Goal: Task Accomplishment & Management: Manage account settings

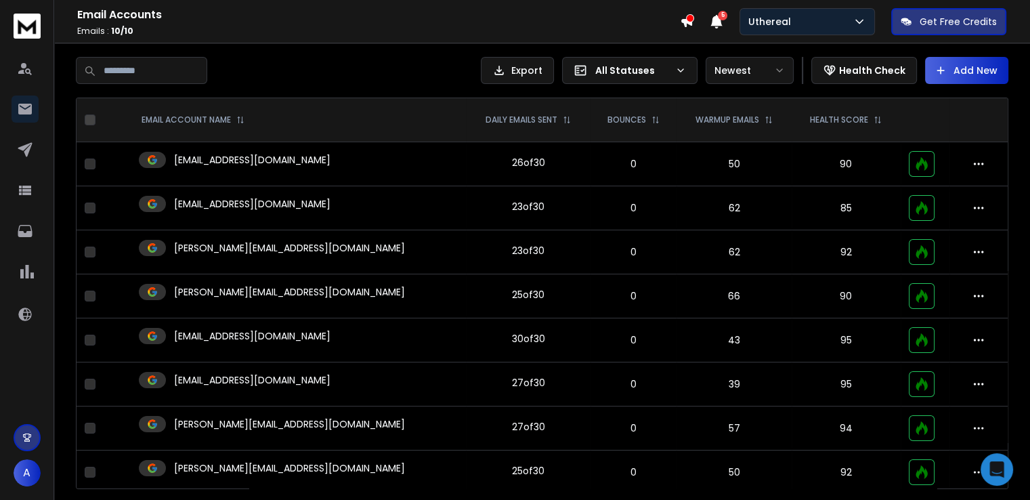
click at [854, 8] on button "Uthereal" at bounding box center [806, 21] width 135 height 27
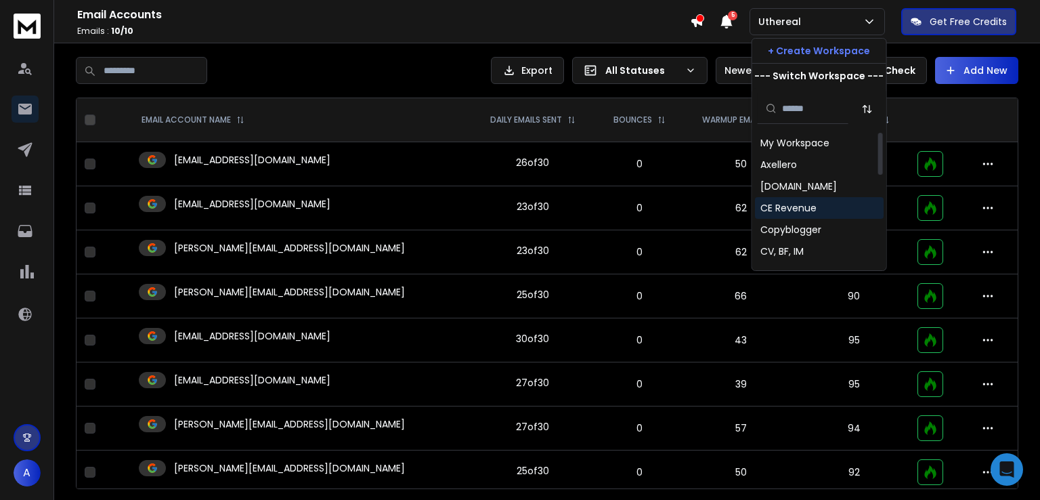
click at [821, 207] on div "CE Revenue" at bounding box center [819, 208] width 129 height 22
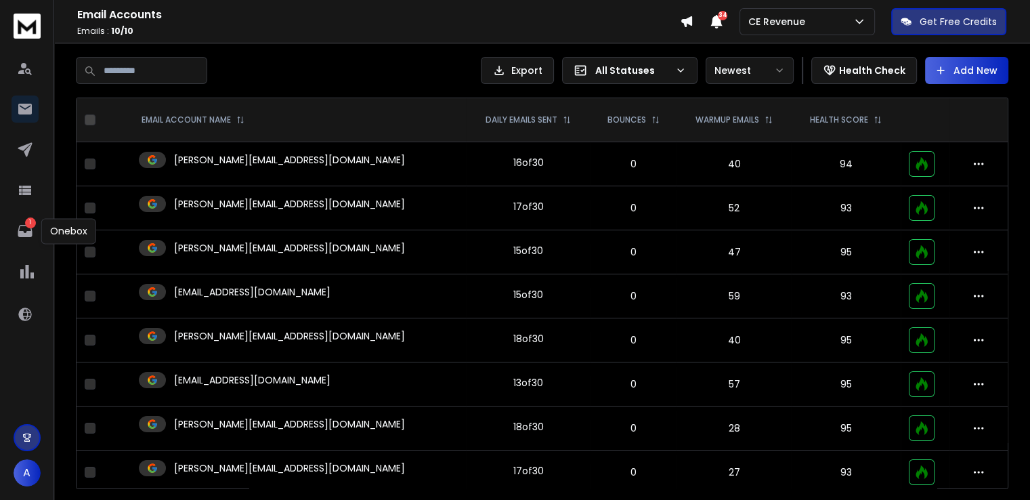
click at [27, 224] on icon at bounding box center [25, 231] width 16 height 16
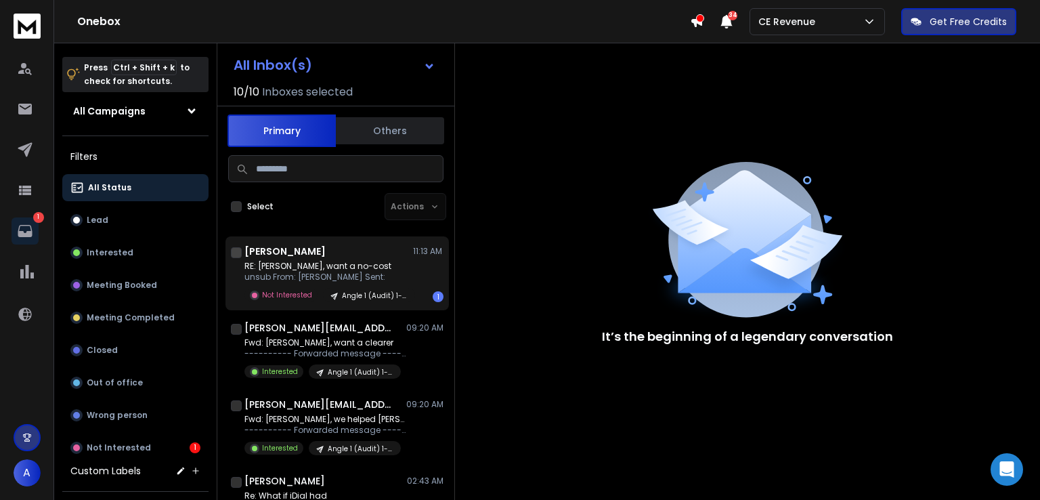
click at [420, 272] on div "RE: Adrien, want a no-cost unsub From: Mark Young Sent: Not Interested Angle 1 …" at bounding box center [343, 281] width 199 height 41
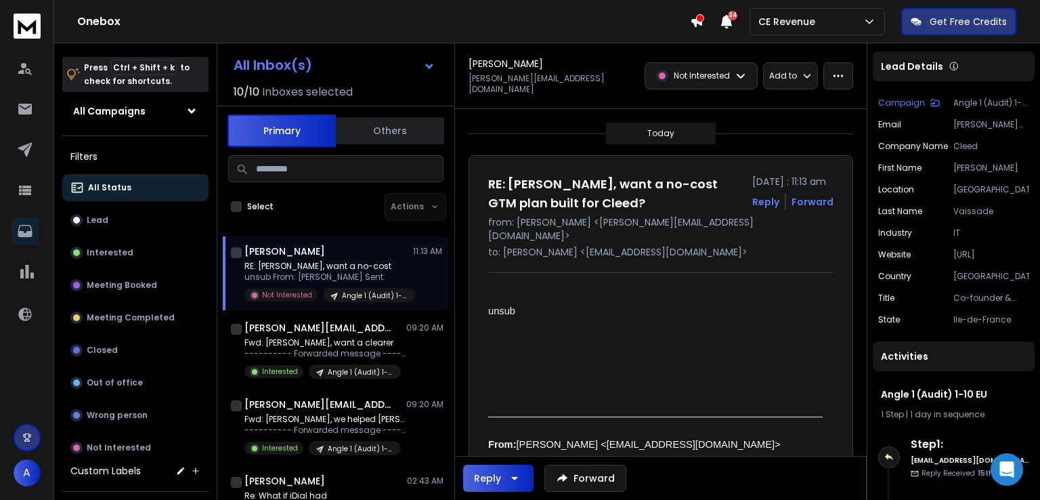
click at [842, 70] on icon "button" at bounding box center [838, 76] width 12 height 12
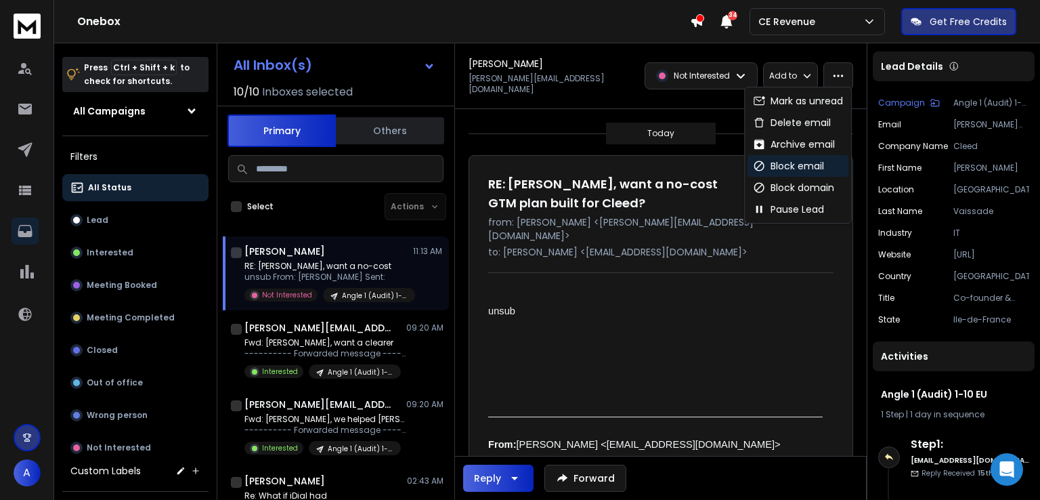
click at [796, 171] on div "Block email" at bounding box center [788, 166] width 71 height 14
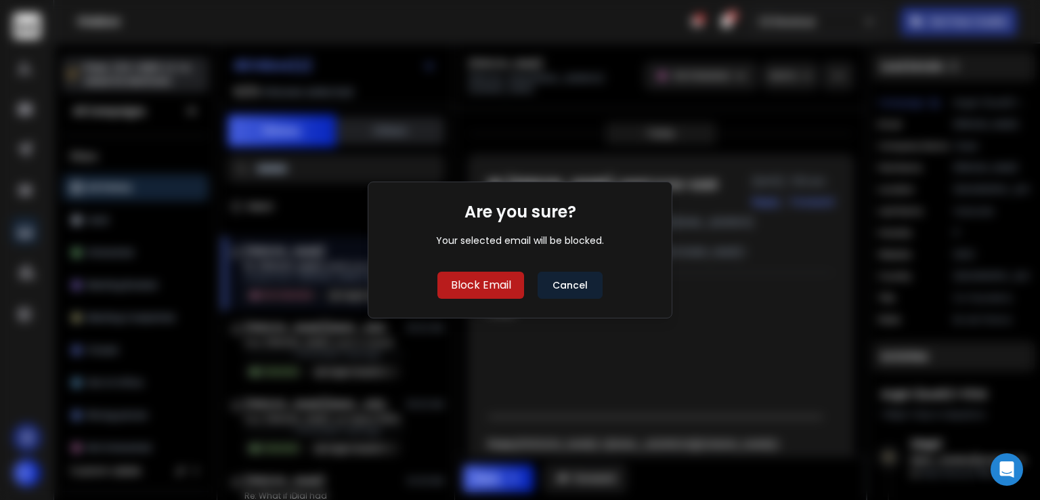
click at [490, 278] on button "Block Email" at bounding box center [480, 285] width 87 height 27
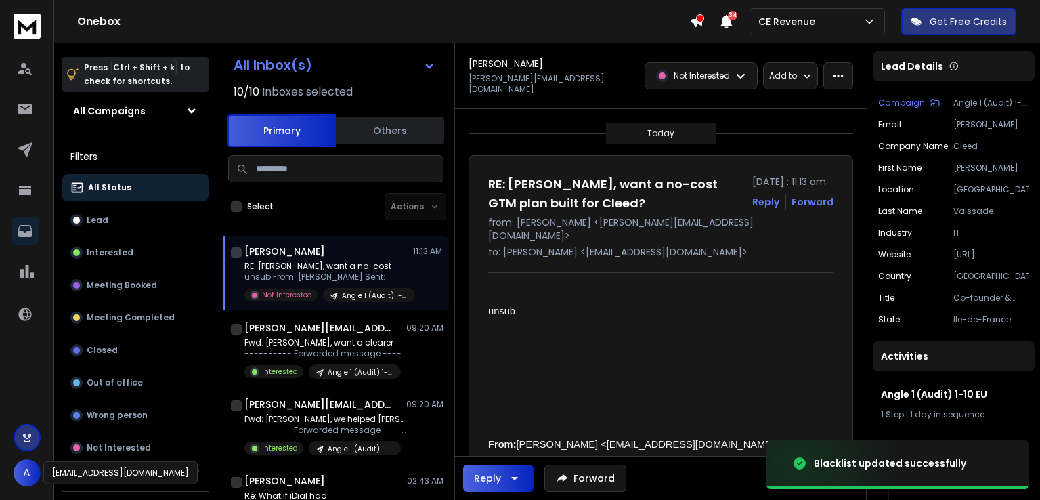
click at [16, 480] on span "A" at bounding box center [27, 472] width 27 height 27
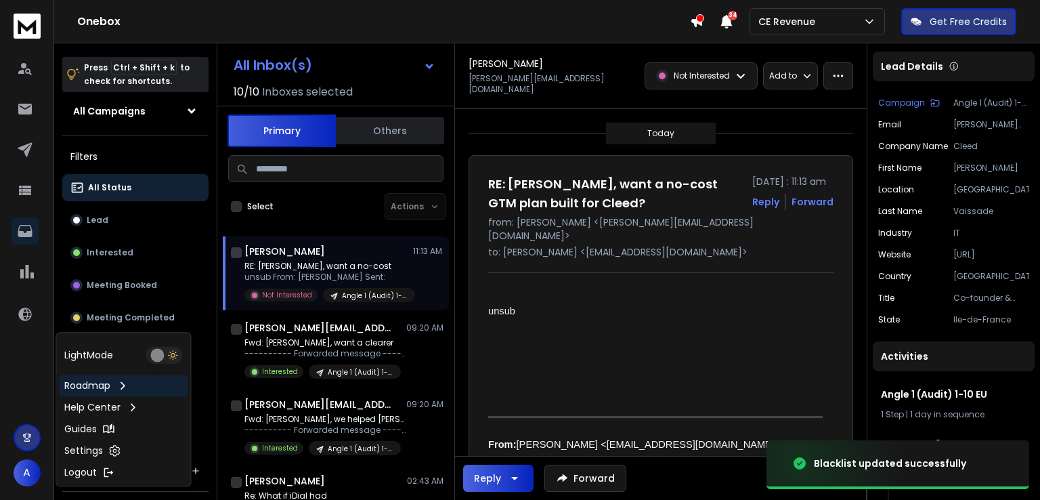
click at [30, 469] on span "A" at bounding box center [27, 472] width 27 height 27
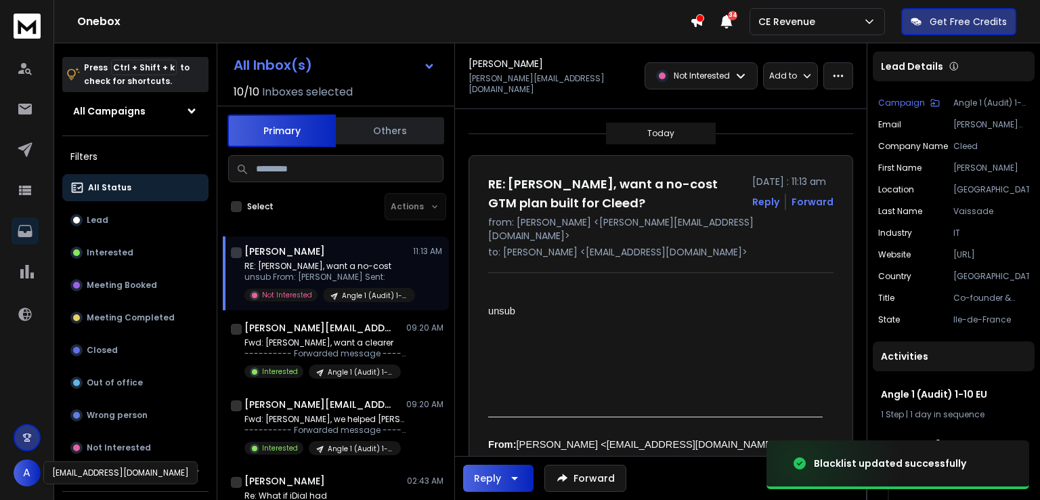
drag, startPoint x: 29, startPoint y: 471, endPoint x: 49, endPoint y: 462, distance: 21.3
click at [30, 470] on span "A" at bounding box center [27, 472] width 27 height 27
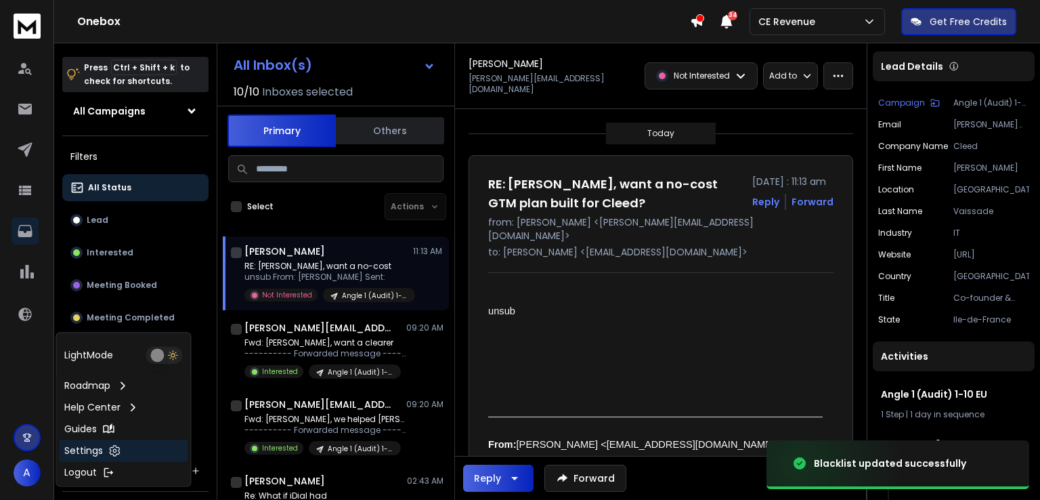
click at [92, 450] on p "Settings" at bounding box center [83, 451] width 39 height 14
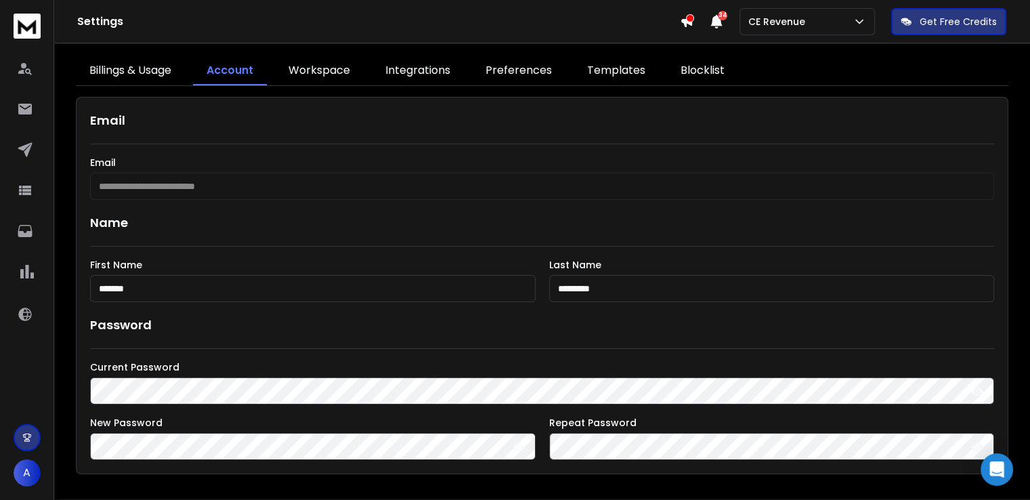
click at [692, 63] on link "Blocklist" at bounding box center [702, 71] width 71 height 28
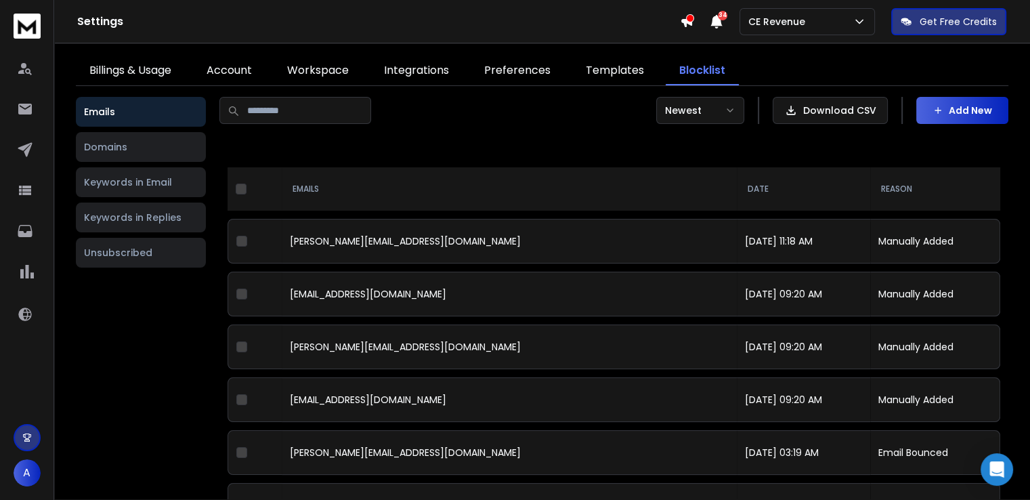
click at [962, 109] on p "Add New" at bounding box center [970, 111] width 43 height 14
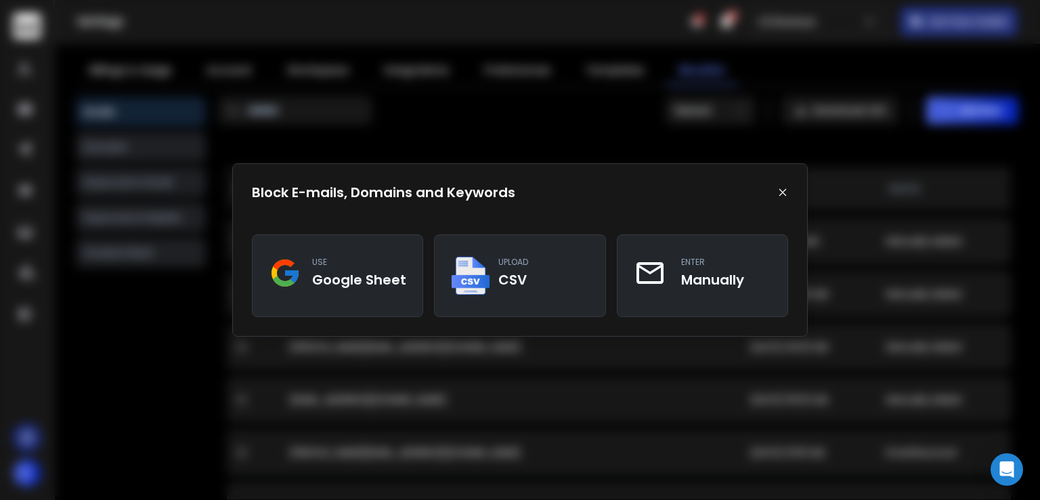
click at [628, 265] on div "enter Manually" at bounding box center [702, 275] width 171 height 83
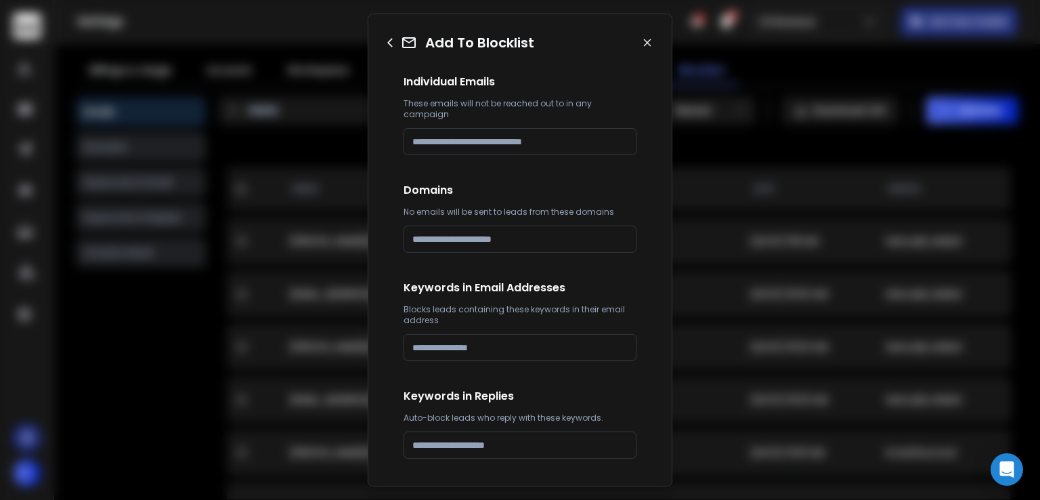
click at [497, 225] on input at bounding box center [520, 238] width 233 height 27
paste input "**********"
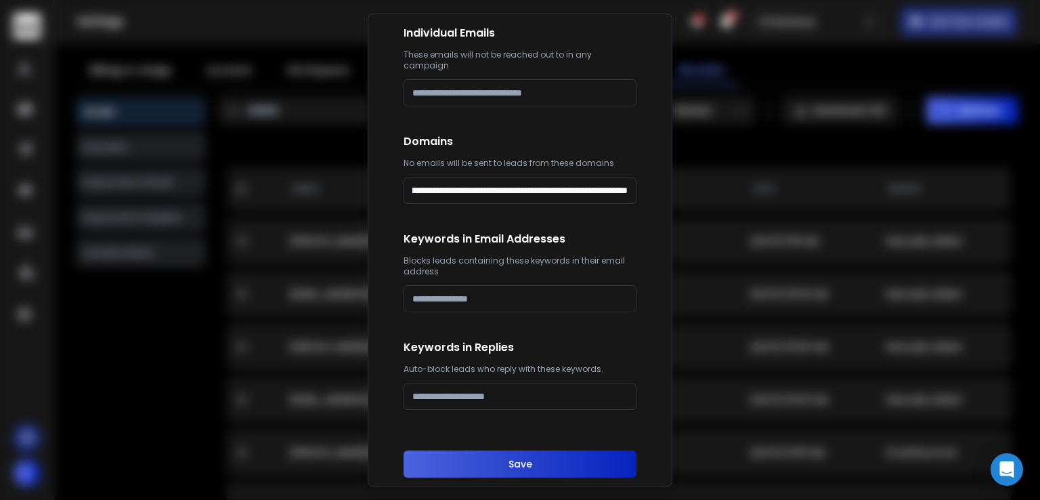
type input "**********"
click at [519, 451] on button "Save" at bounding box center [520, 463] width 233 height 27
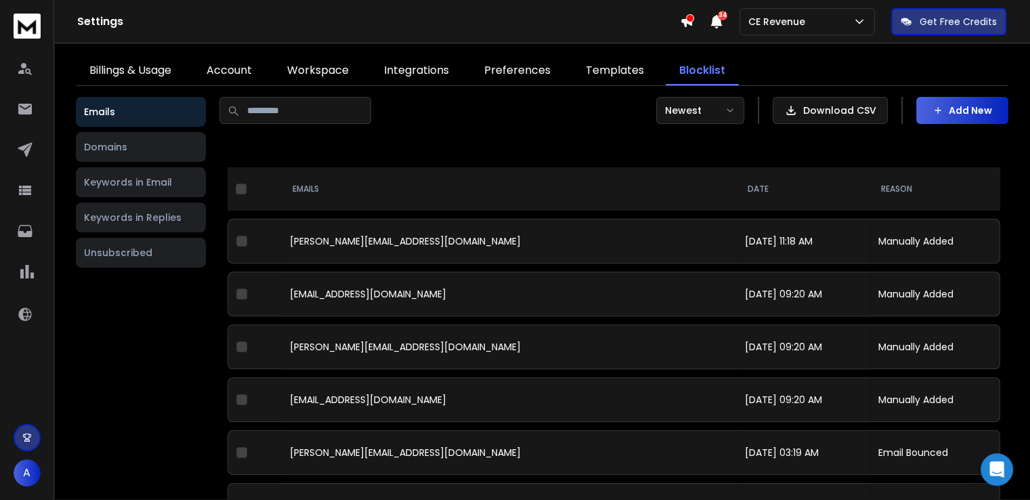
click at [953, 108] on p "Add New" at bounding box center [970, 111] width 43 height 14
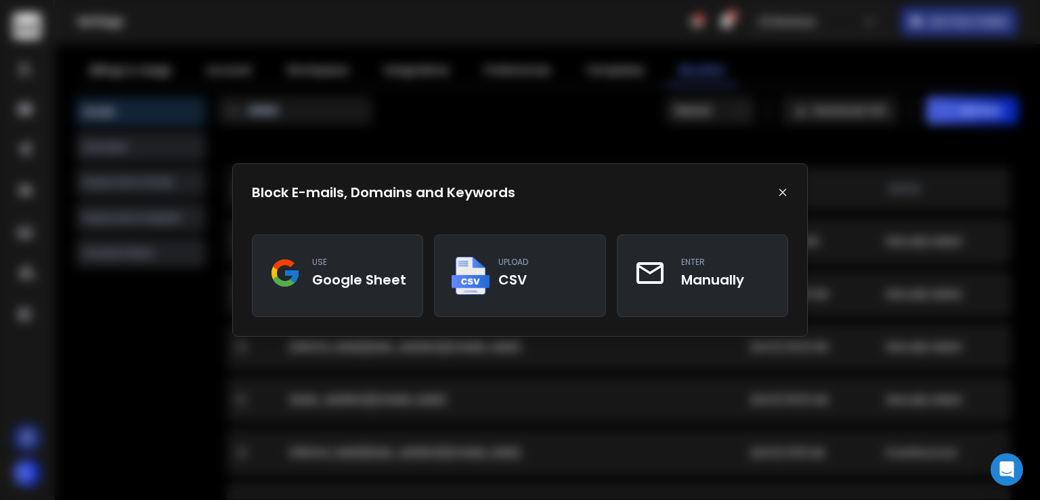
click at [742, 281] on h3 "Manually" at bounding box center [712, 279] width 63 height 19
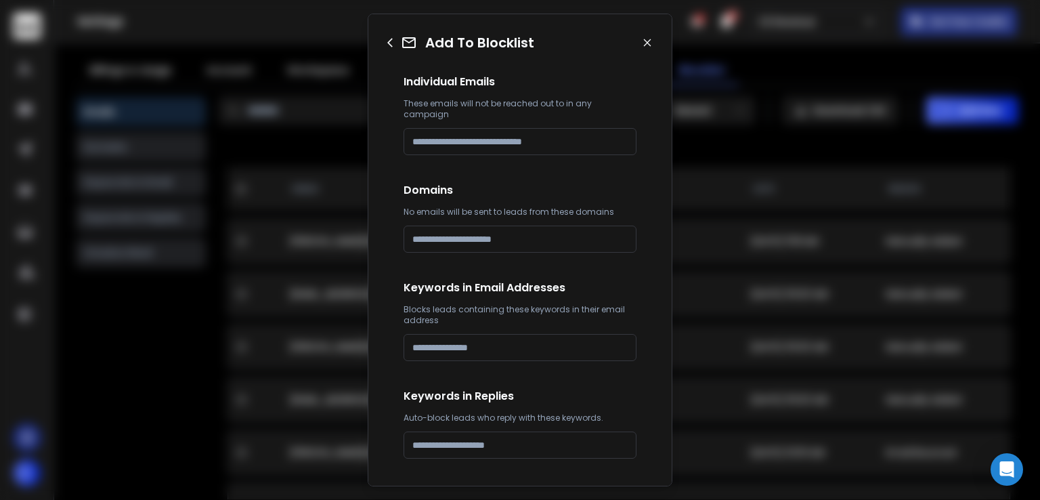
click at [532, 433] on input at bounding box center [520, 444] width 233 height 27
type input "*"
click at [611, 437] on input "**********" at bounding box center [520, 444] width 233 height 27
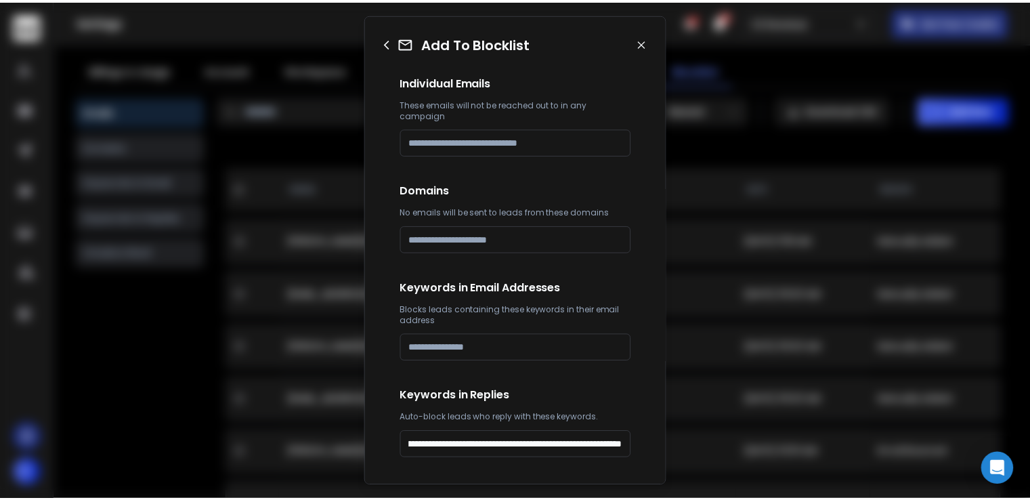
scroll to position [0, 127]
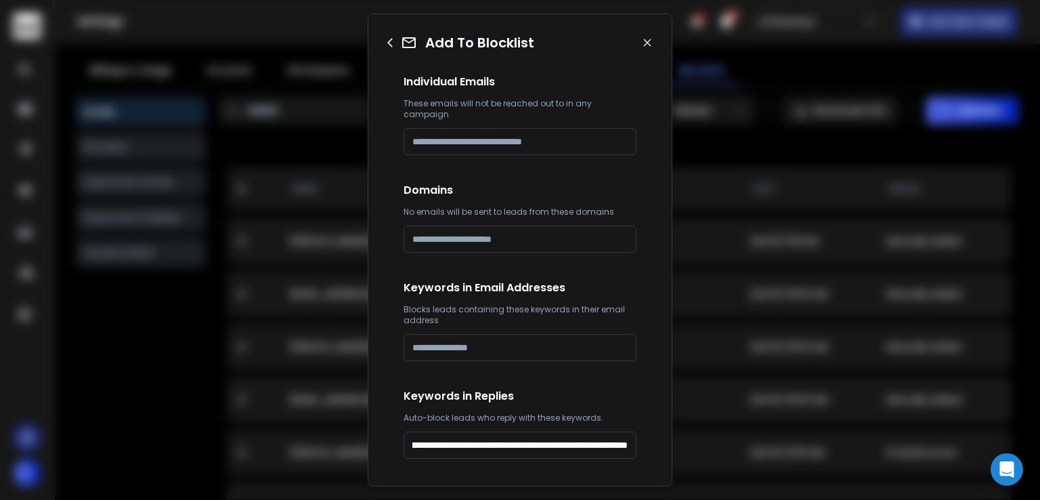
type input "**********"
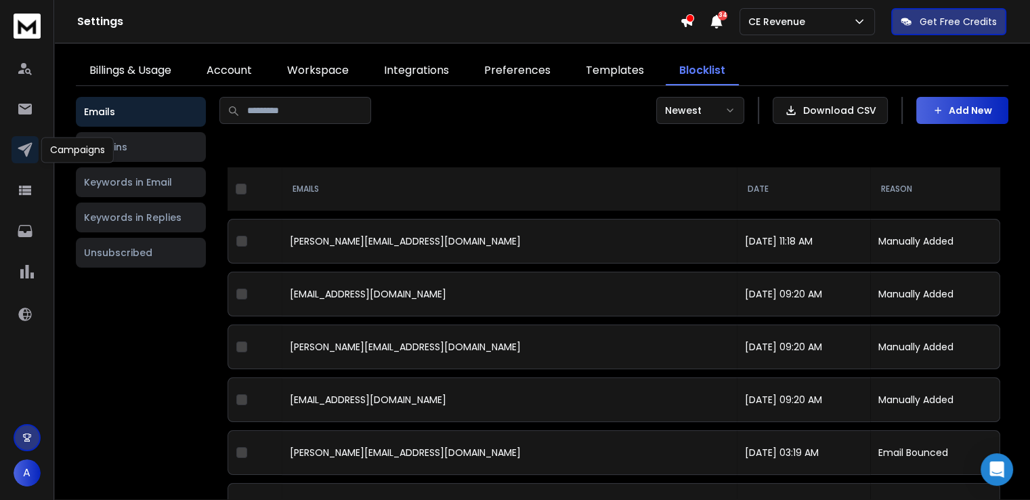
click at [26, 154] on icon at bounding box center [25, 149] width 14 height 14
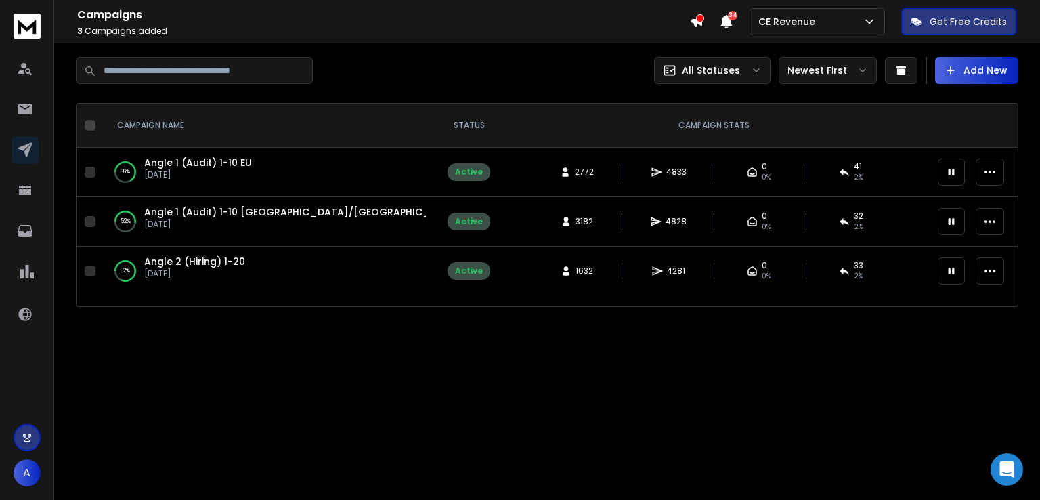
click at [203, 263] on span "Angle 2 (Hiring) 1-20" at bounding box center [194, 262] width 101 height 14
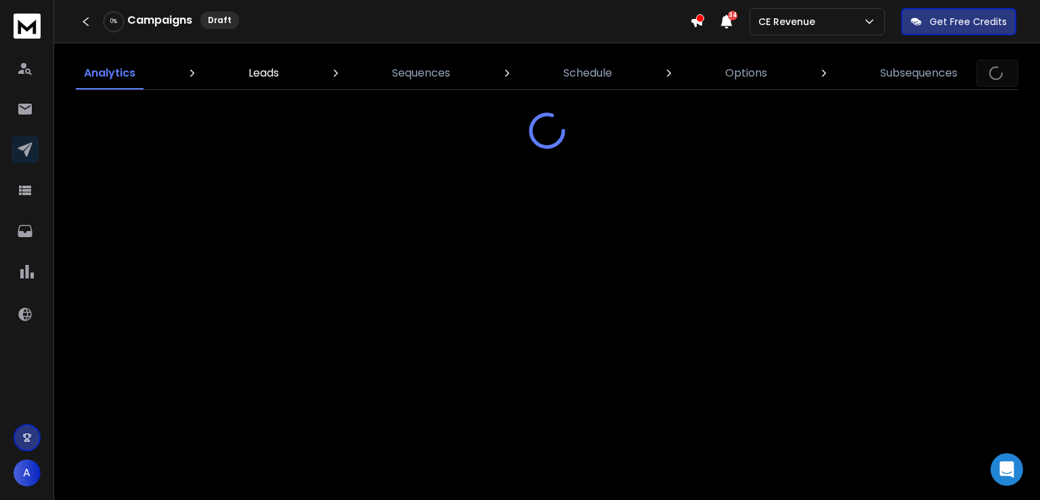
click at [255, 85] on link "Leads" at bounding box center [263, 73] width 47 height 33
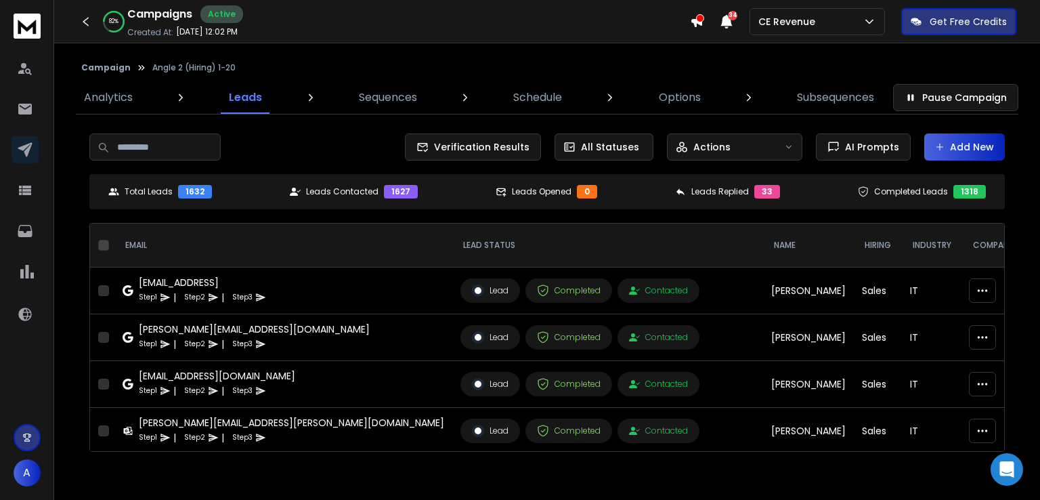
click at [976, 139] on button "Add New" at bounding box center [964, 146] width 81 height 27
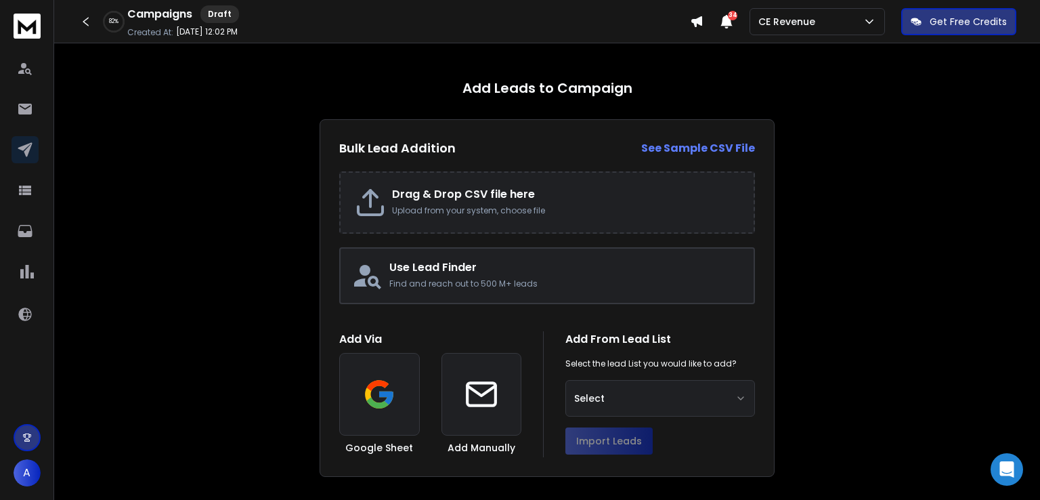
click at [477, 207] on p "Upload from your system, choose file" at bounding box center [566, 210] width 348 height 11
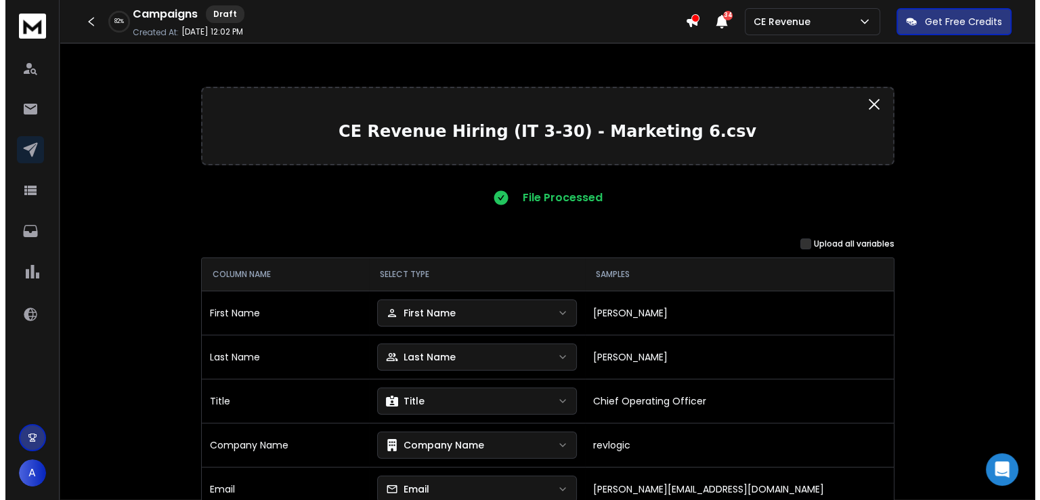
scroll to position [225, 0]
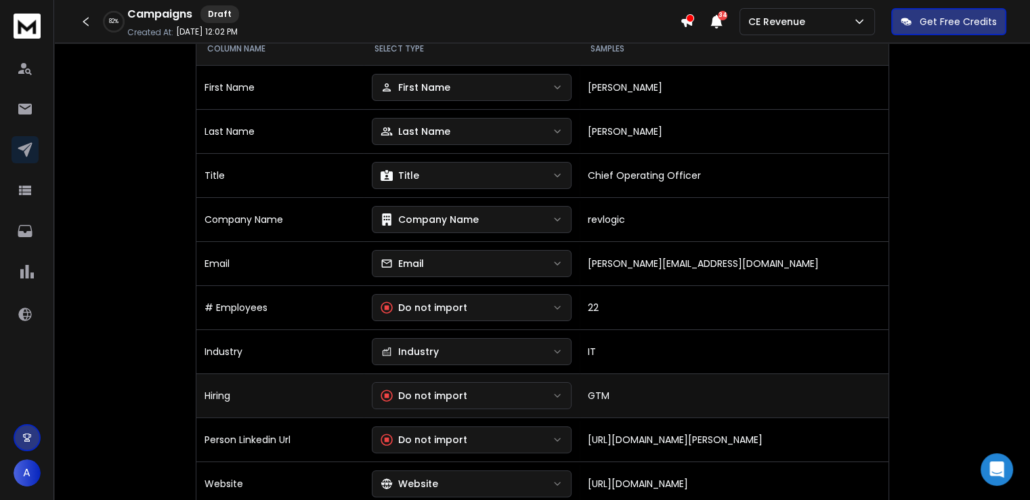
click at [493, 387] on button "Do not import" at bounding box center [472, 395] width 200 height 27
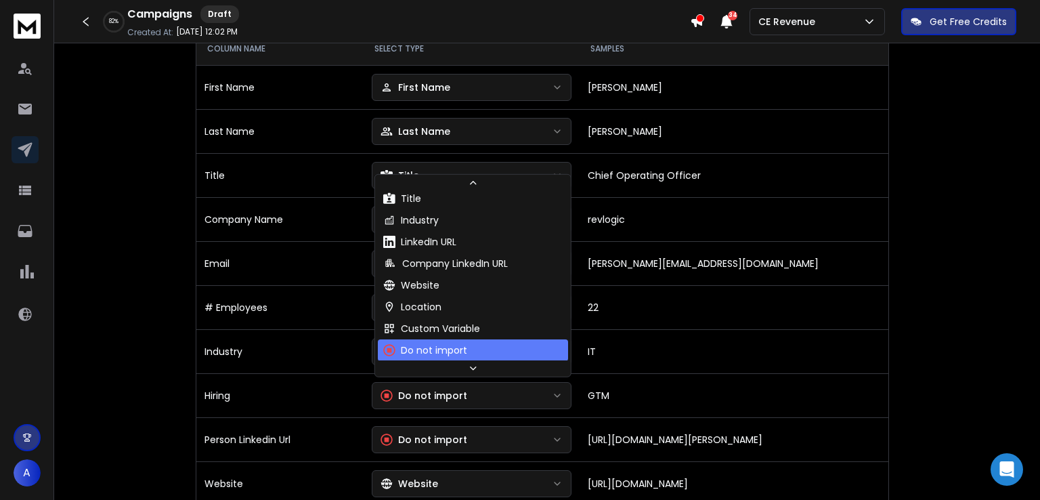
scroll to position [123, 0]
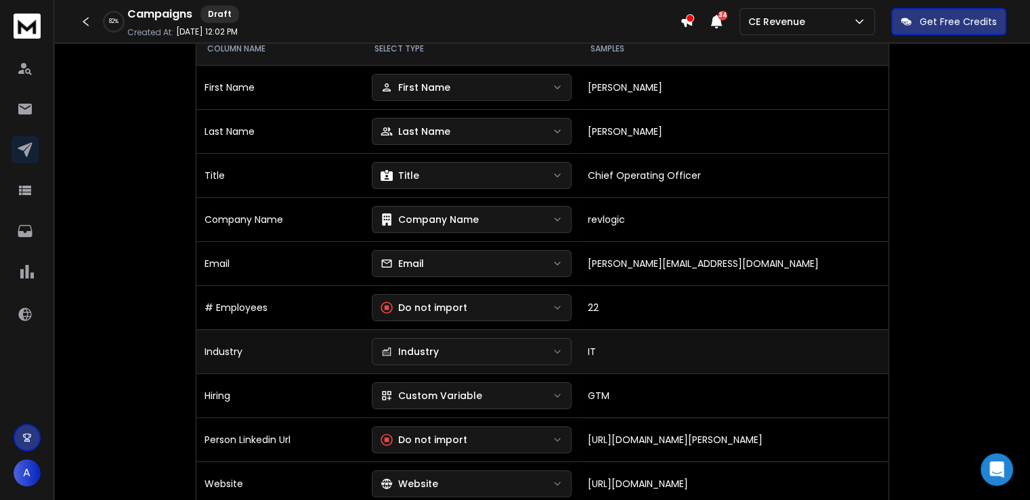
click at [484, 345] on button "Industry" at bounding box center [472, 351] width 200 height 27
click at [479, 352] on button "Do not import" at bounding box center [472, 351] width 200 height 27
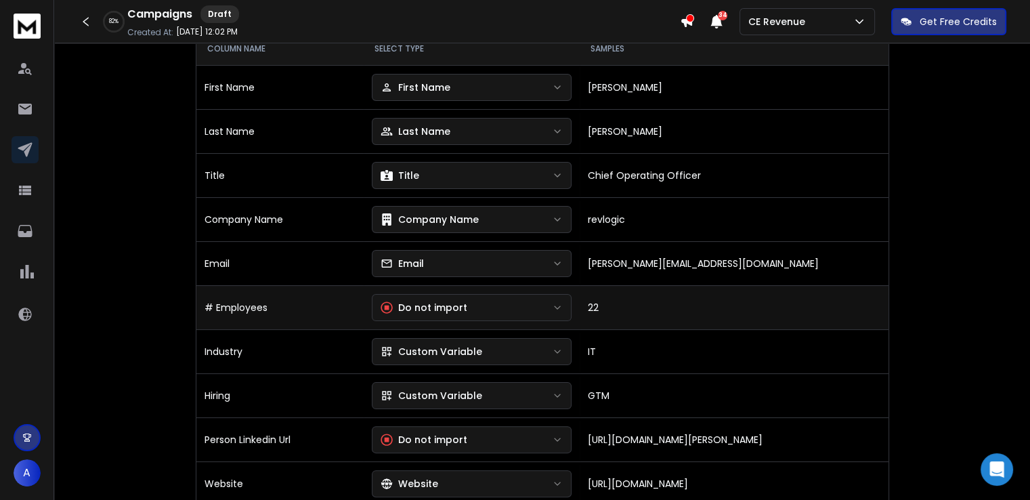
click at [508, 310] on button "Do not import" at bounding box center [472, 307] width 200 height 27
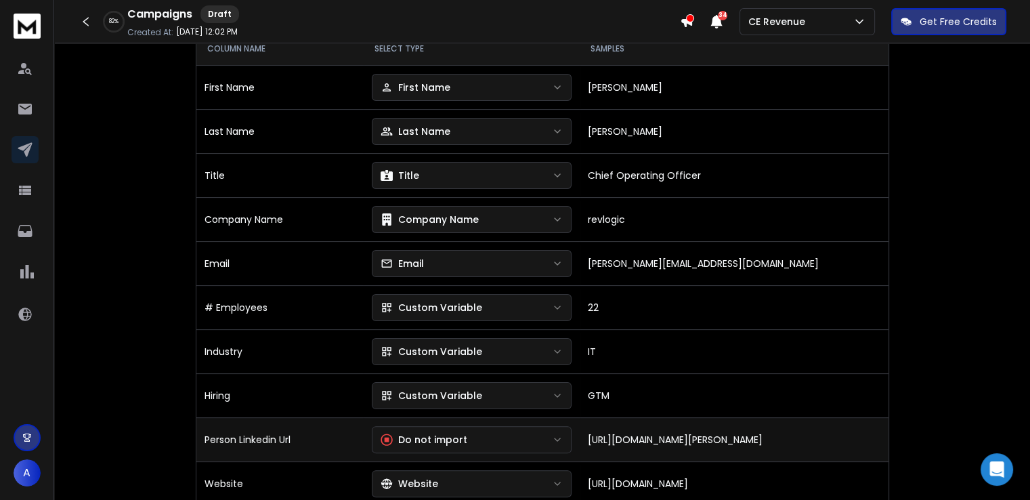
click at [478, 434] on button "Do not import" at bounding box center [472, 439] width 200 height 27
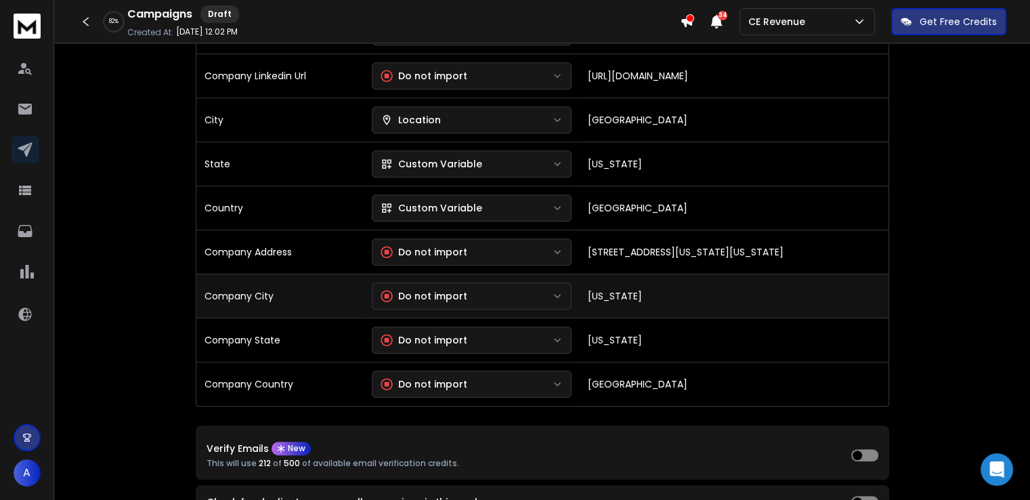
scroll to position [785, 0]
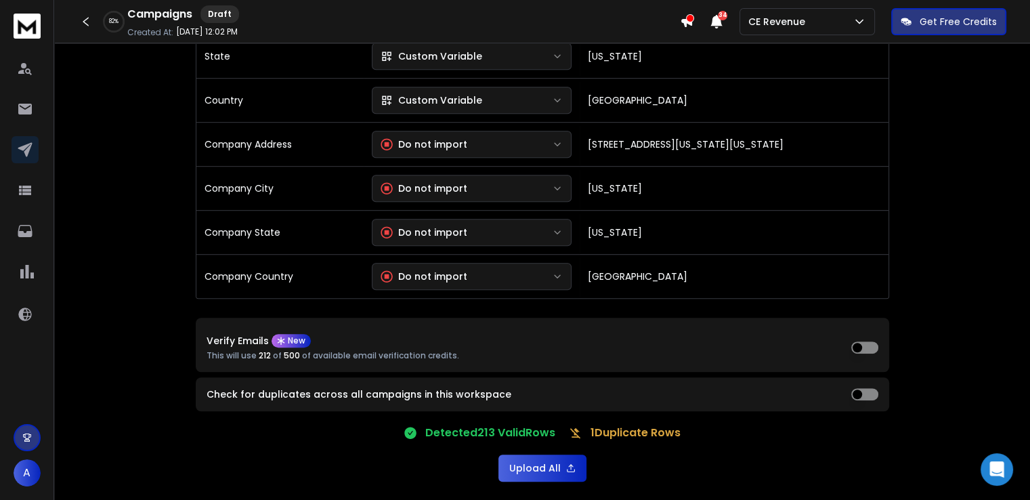
click at [542, 470] on button "Upload All" at bounding box center [542, 467] width 88 height 27
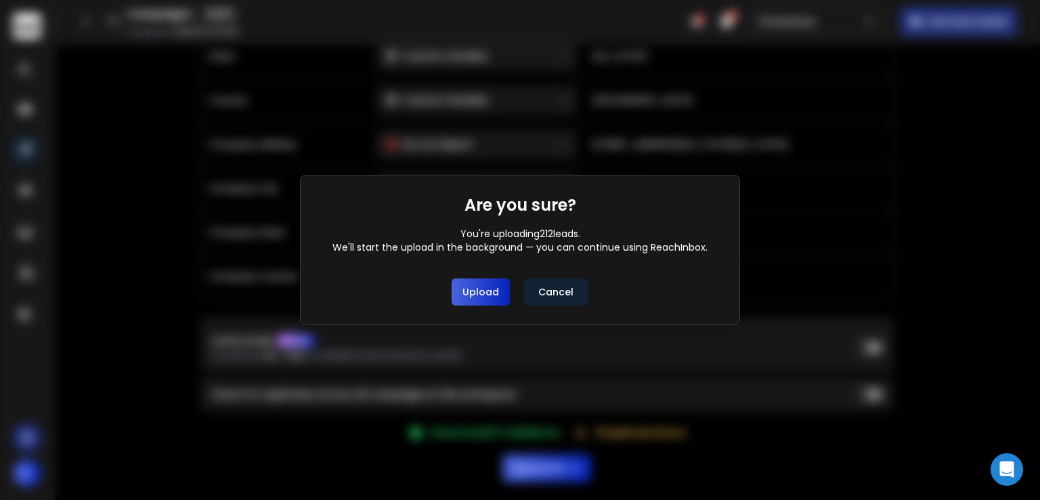
click at [485, 285] on button "Upload" at bounding box center [481, 291] width 58 height 27
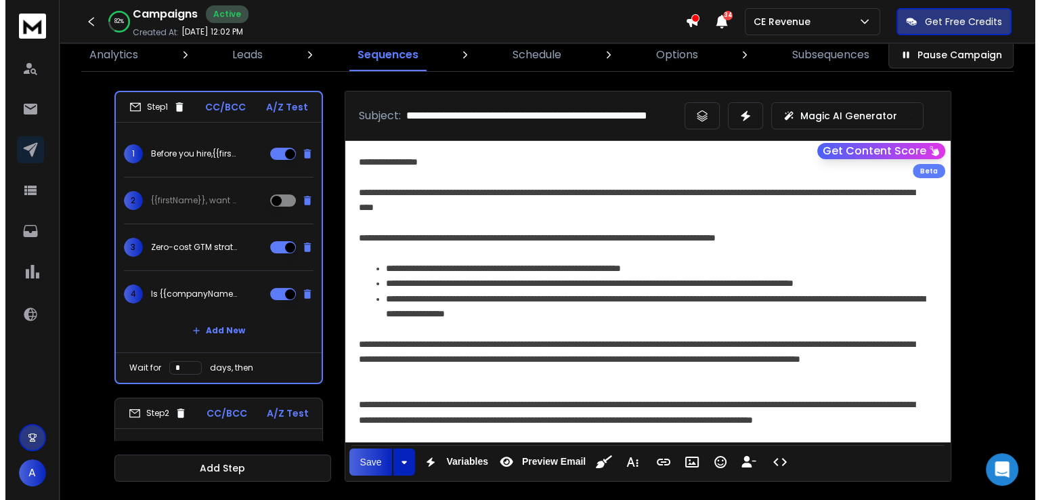
scroll to position [91, 0]
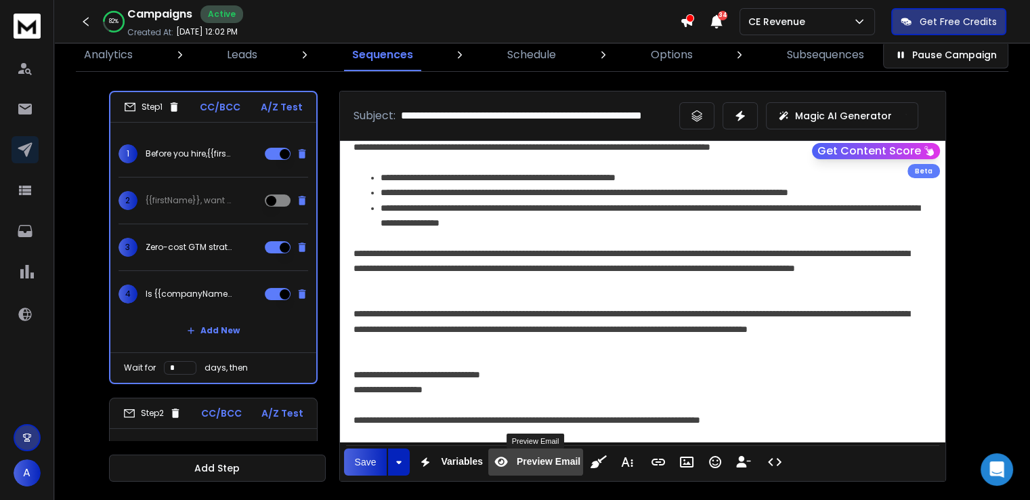
click at [563, 458] on span "Preview Email" at bounding box center [548, 462] width 69 height 12
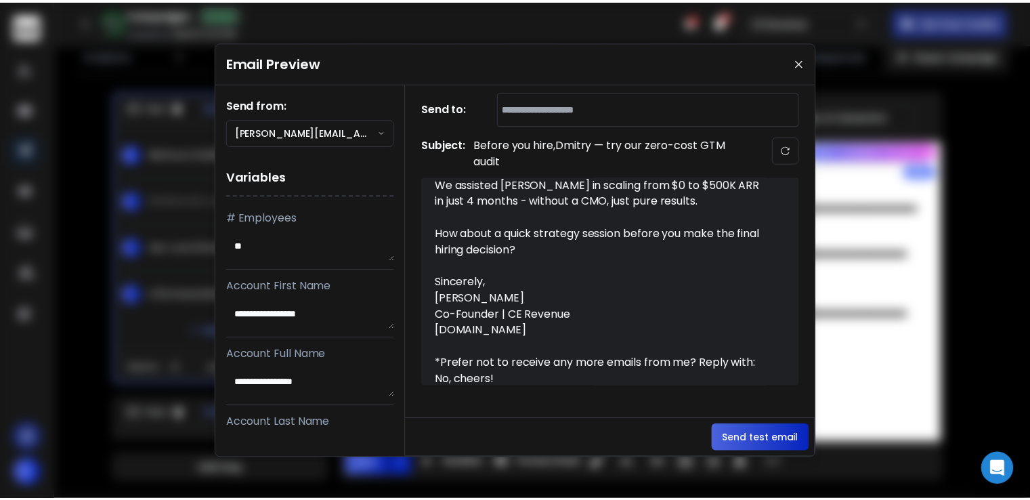
scroll to position [0, 0]
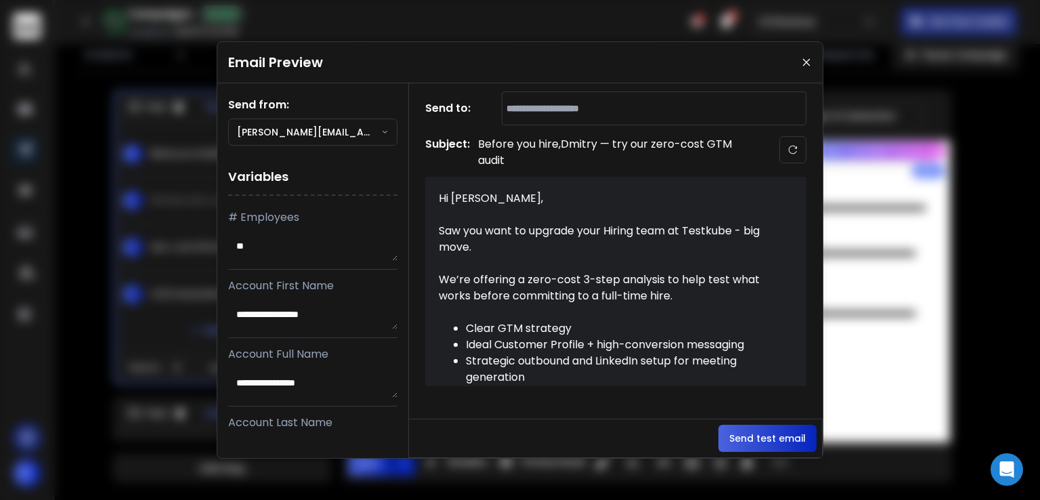
click at [807, 63] on icon at bounding box center [806, 62] width 7 height 7
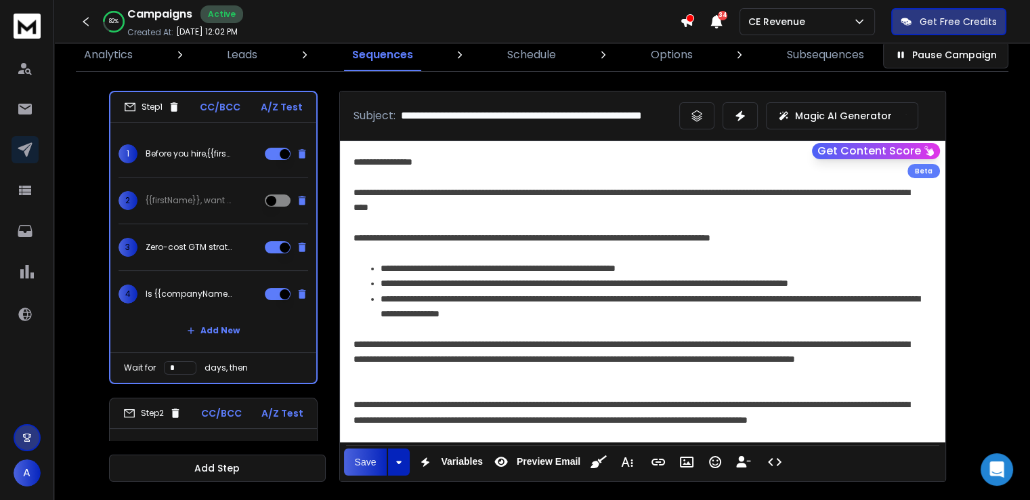
click at [518, 194] on div "**********" at bounding box center [637, 200] width 568 height 30
click at [558, 453] on div "Preview Email" at bounding box center [535, 461] width 95 height 22
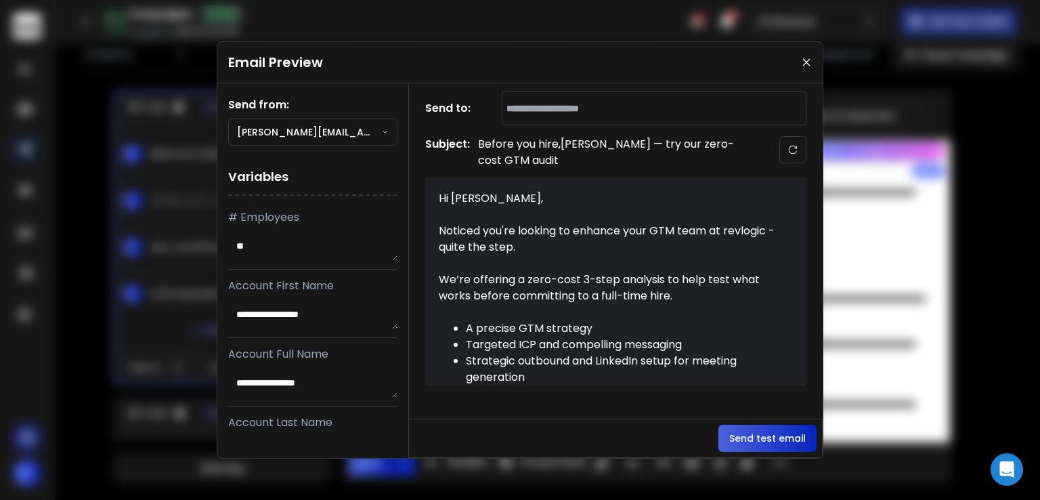
click at [804, 60] on icon at bounding box center [806, 62] width 11 height 11
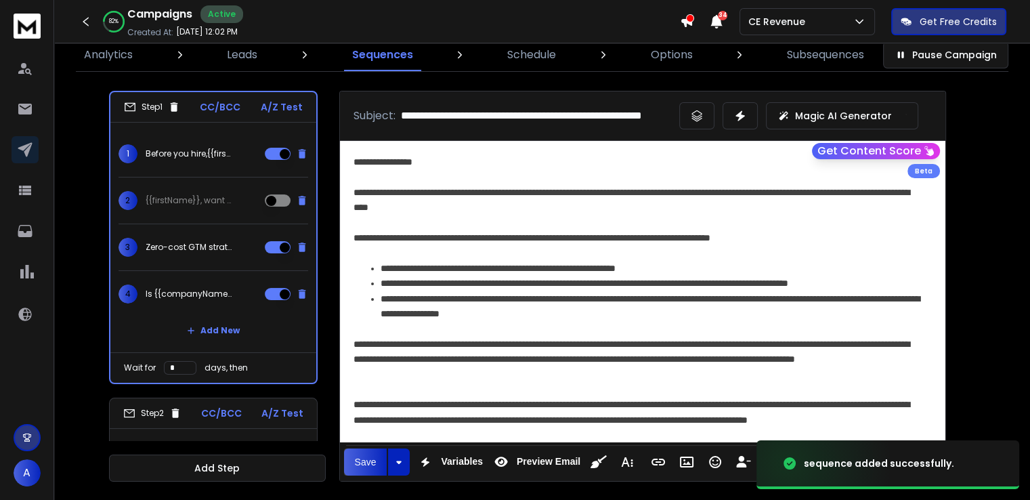
click at [233, 244] on div "3 Zero-cost GTM strategy for {{companyName}} — worth a quick look?" at bounding box center [213, 247] width 190 height 47
type input "**********"
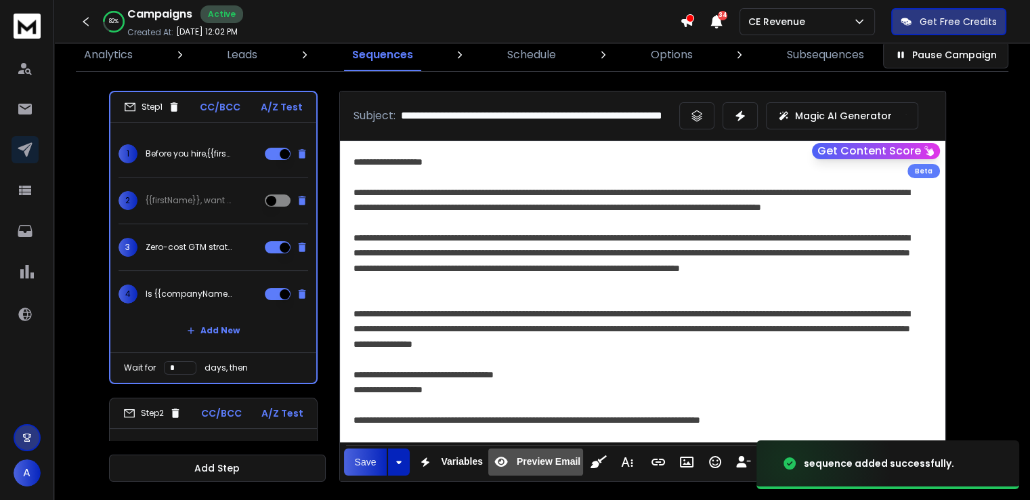
click at [534, 469] on div "Preview Email" at bounding box center [535, 461] width 95 height 22
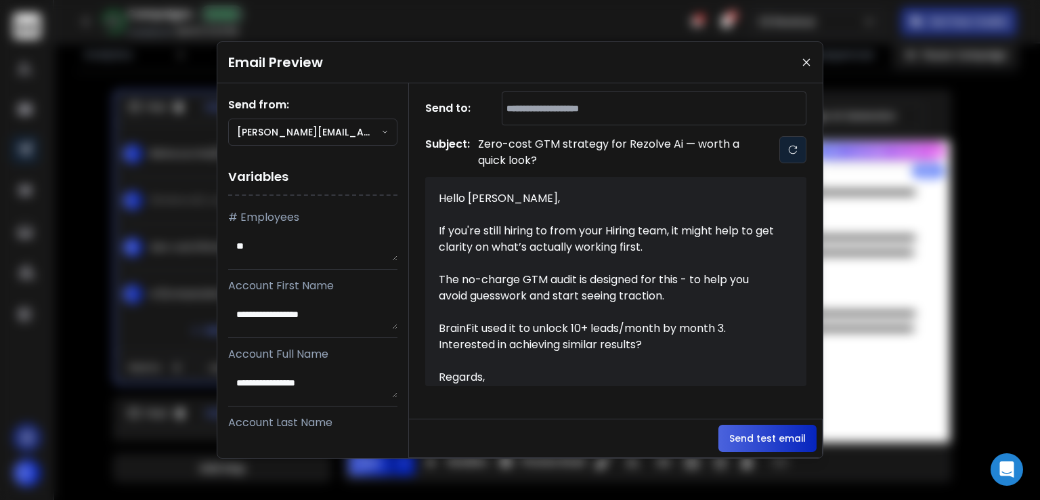
click at [788, 146] on icon at bounding box center [792, 149] width 9 height 9
click at [789, 145] on icon at bounding box center [792, 149] width 9 height 9
click at [808, 58] on icon at bounding box center [806, 62] width 11 height 11
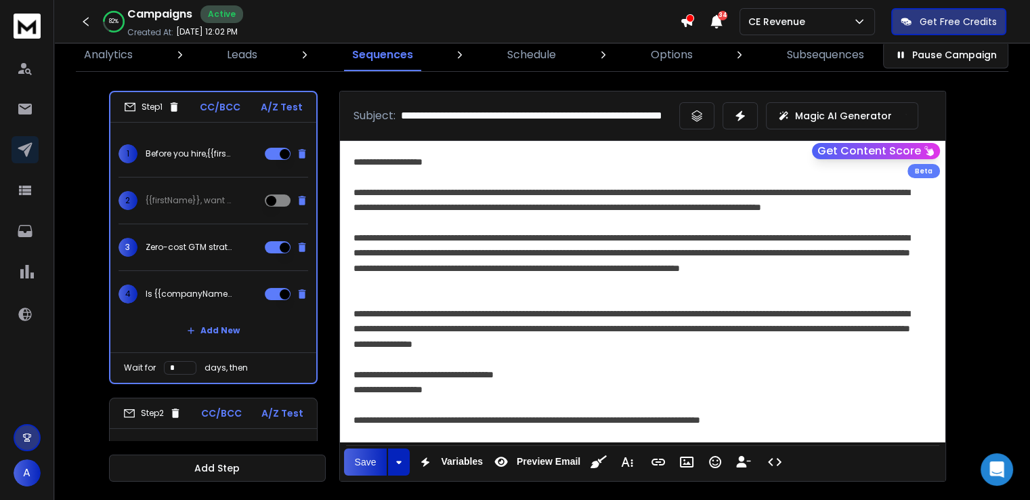
click at [506, 190] on div "**********" at bounding box center [637, 200] width 568 height 30
click at [558, 450] on div "Preview Email" at bounding box center [535, 461] width 95 height 22
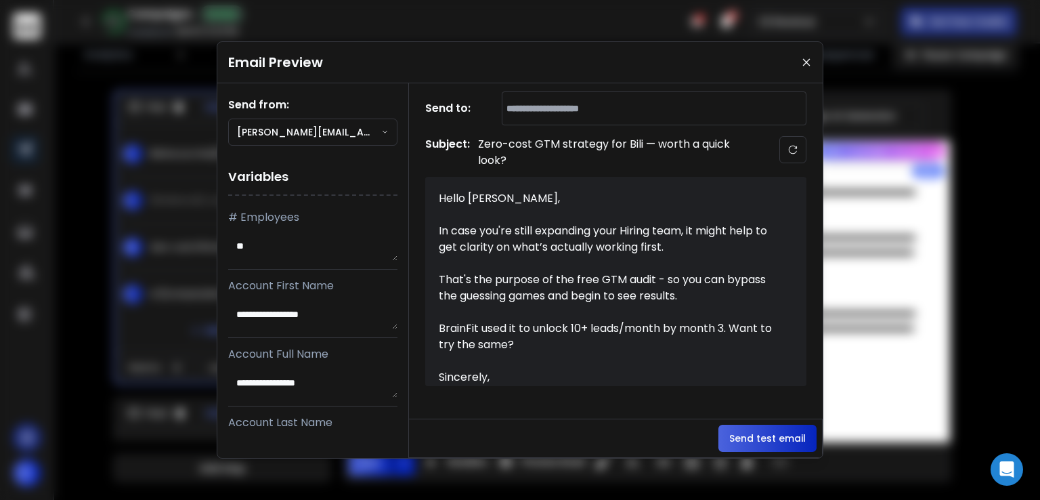
click at [807, 56] on div "Email Preview" at bounding box center [519, 62] width 605 height 41
click at [805, 61] on icon at bounding box center [806, 62] width 7 height 7
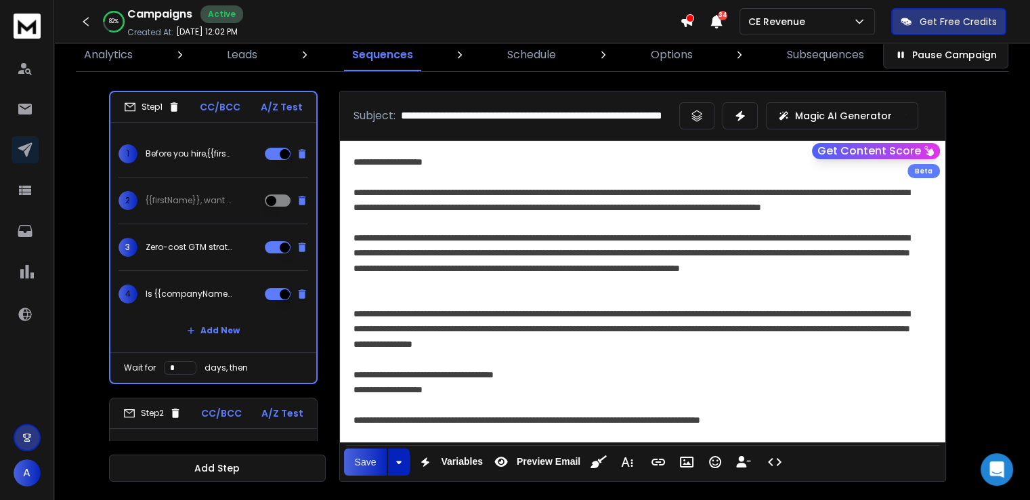
click at [509, 197] on div "**********" at bounding box center [637, 200] width 568 height 30
click at [520, 192] on div "**********" at bounding box center [637, 200] width 568 height 30
click at [590, 204] on div "**********" at bounding box center [637, 200] width 568 height 30
click at [561, 456] on span "Preview Email" at bounding box center [548, 462] width 69 height 12
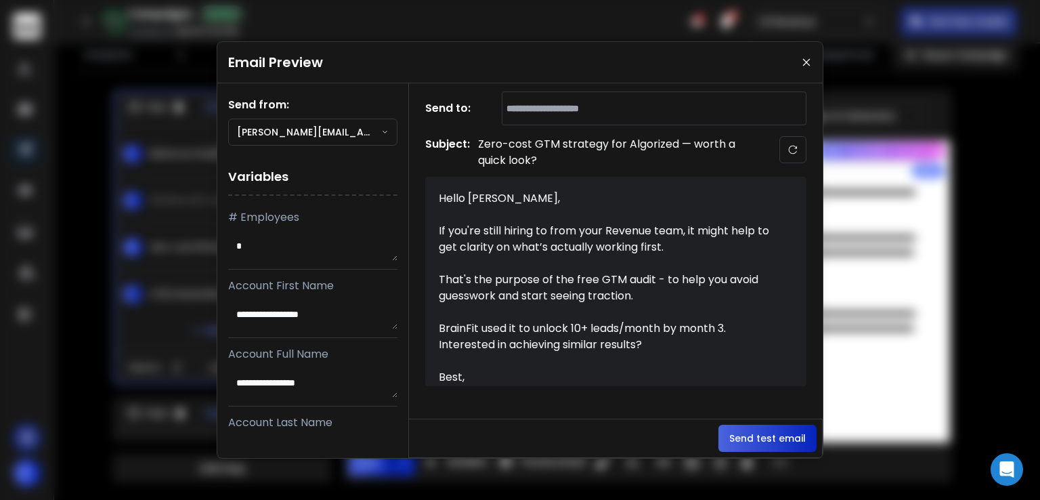
click at [806, 59] on icon at bounding box center [806, 62] width 11 height 11
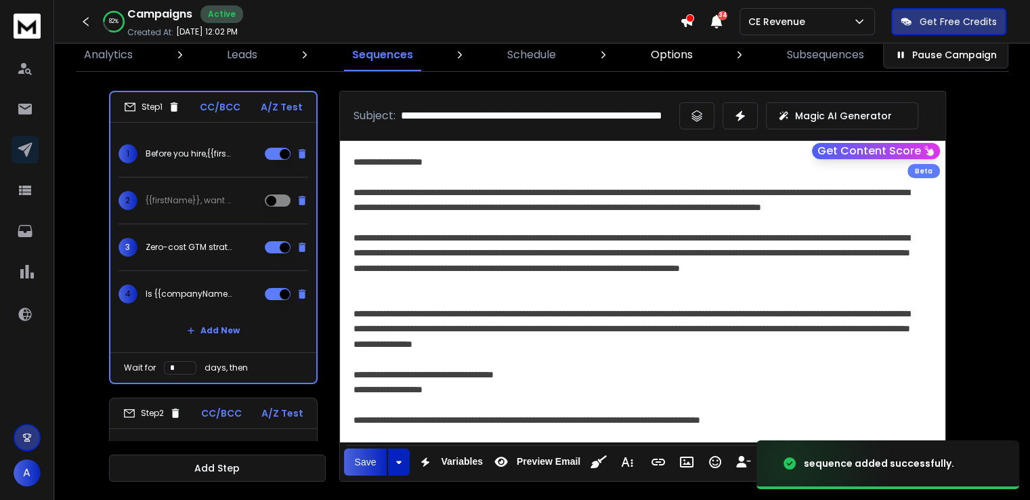
click at [678, 53] on p "Options" at bounding box center [672, 55] width 42 height 16
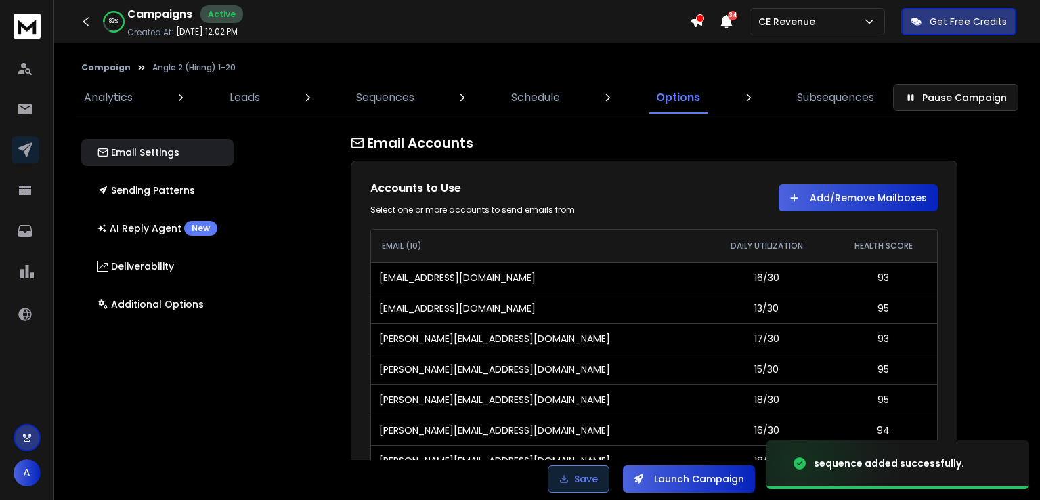
click at [573, 472] on button "Save" at bounding box center [579, 478] width 62 height 27
click at [664, 479] on button "Launch Campaign" at bounding box center [689, 478] width 132 height 27
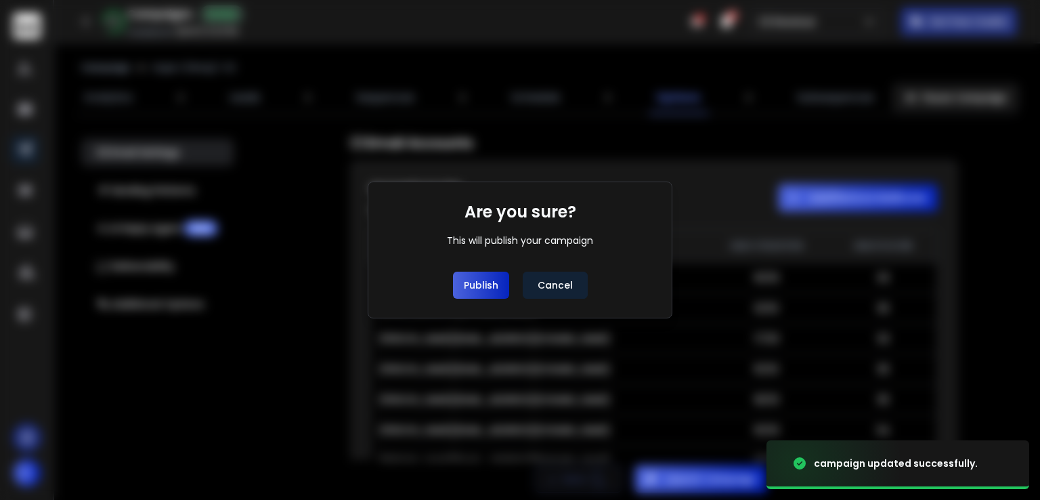
click at [481, 283] on button "Publish" at bounding box center [481, 285] width 56 height 27
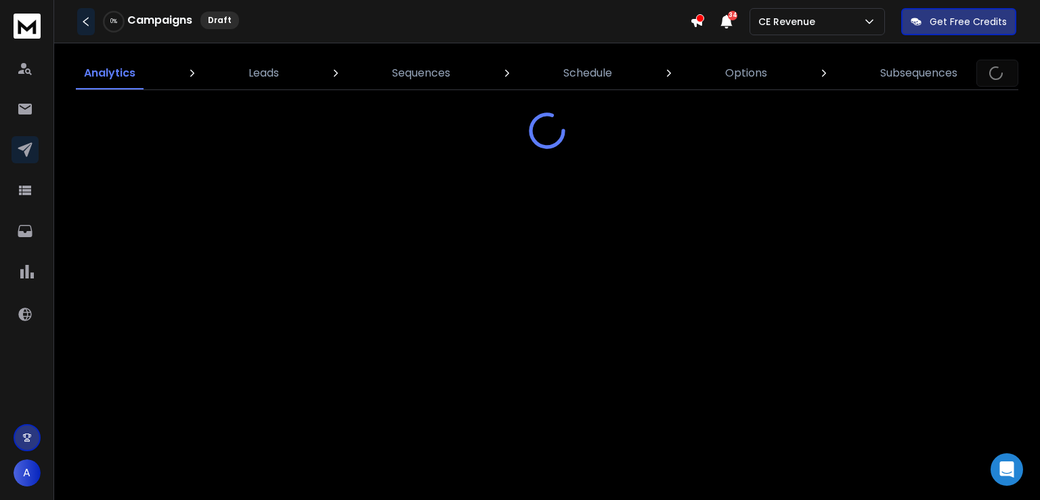
click at [87, 24] on icon at bounding box center [85, 21] width 5 height 9
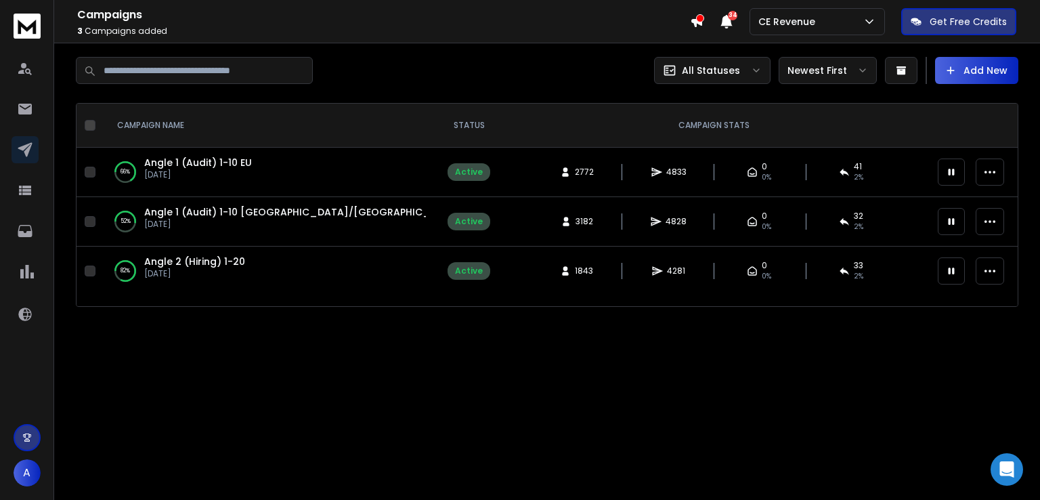
click at [246, 206] on span "Angle 1 (Audit) 1-10 [GEOGRAPHIC_DATA]/[GEOGRAPHIC_DATA]" at bounding box center [303, 212] width 318 height 14
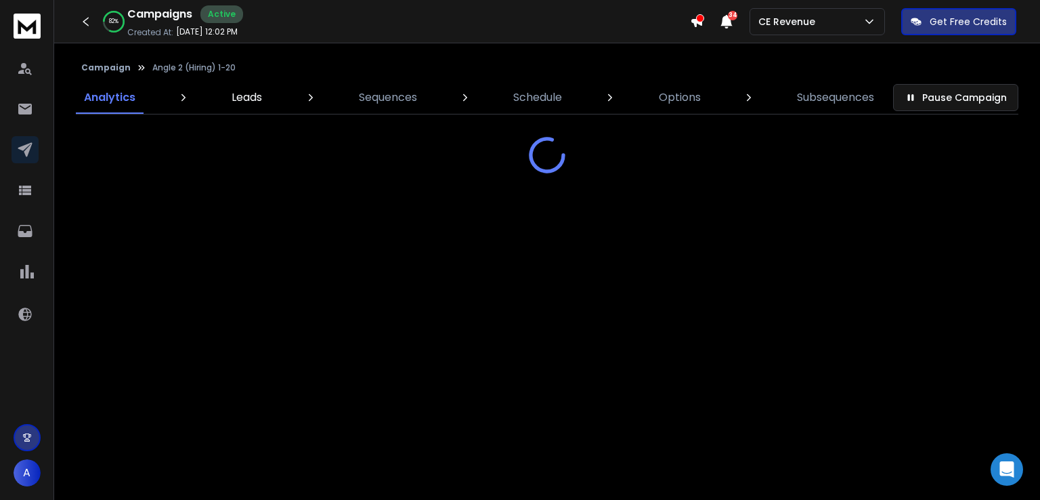
click at [261, 101] on p "Leads" at bounding box center [247, 97] width 30 height 16
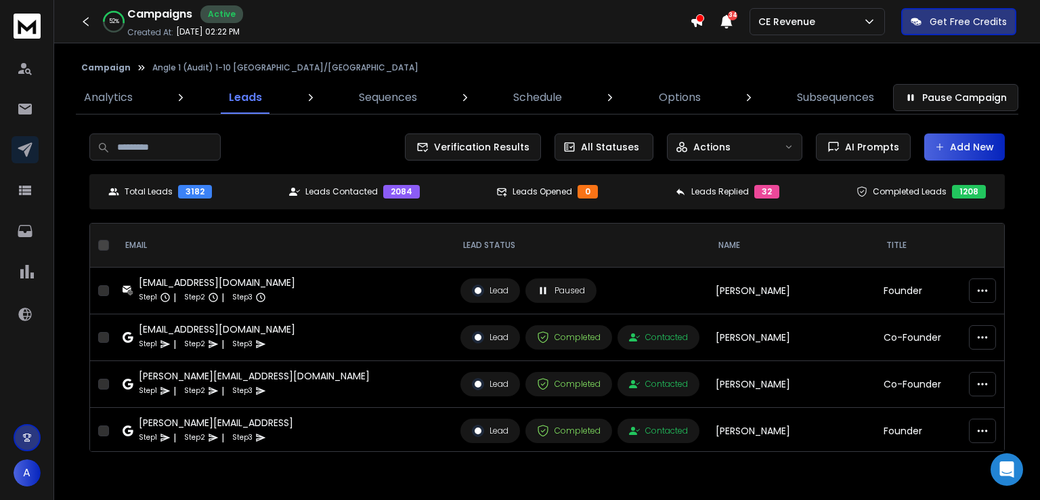
click at [948, 152] on button "Add New" at bounding box center [964, 146] width 81 height 27
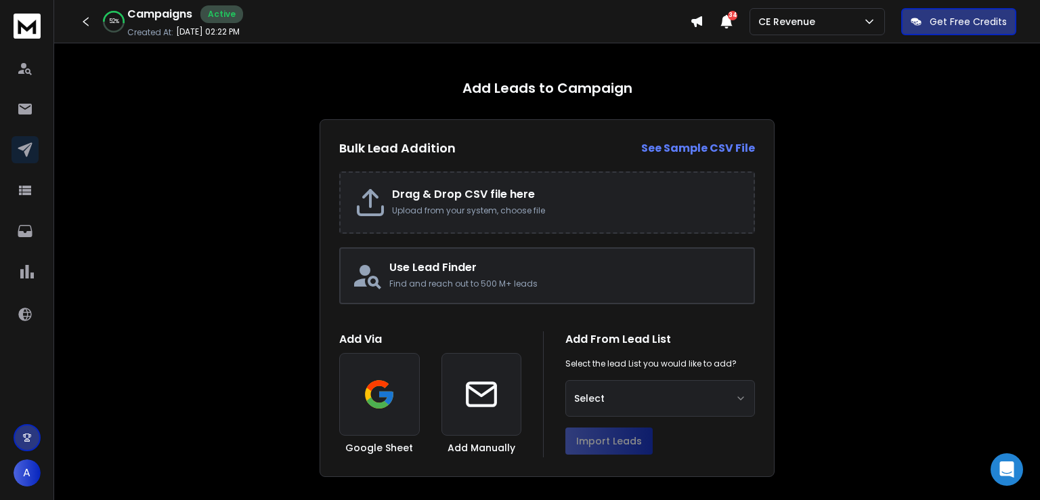
drag, startPoint x: 450, startPoint y: 185, endPoint x: 439, endPoint y: 185, distance: 10.8
click at [441, 185] on div "Drag & Drop CSV file here Upload from your system, choose file" at bounding box center [547, 202] width 416 height 62
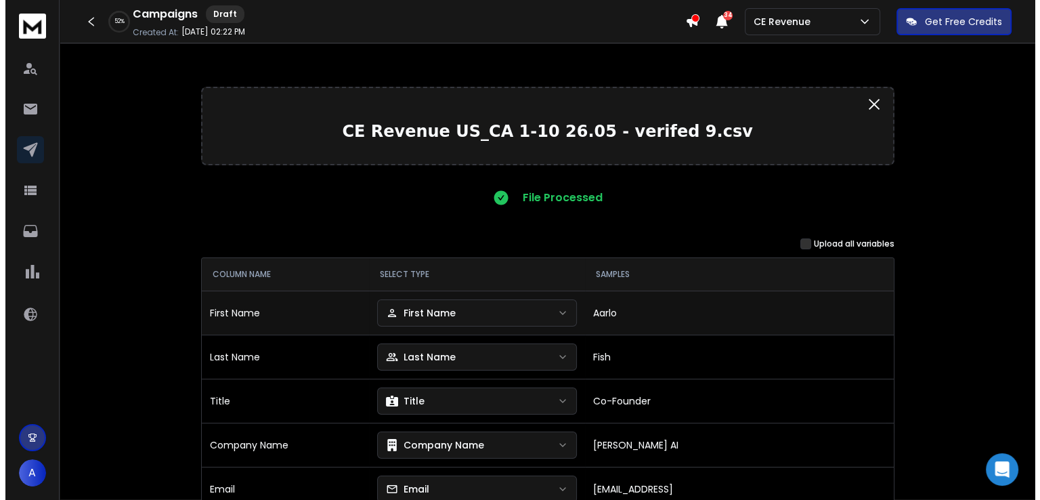
scroll to position [225, 0]
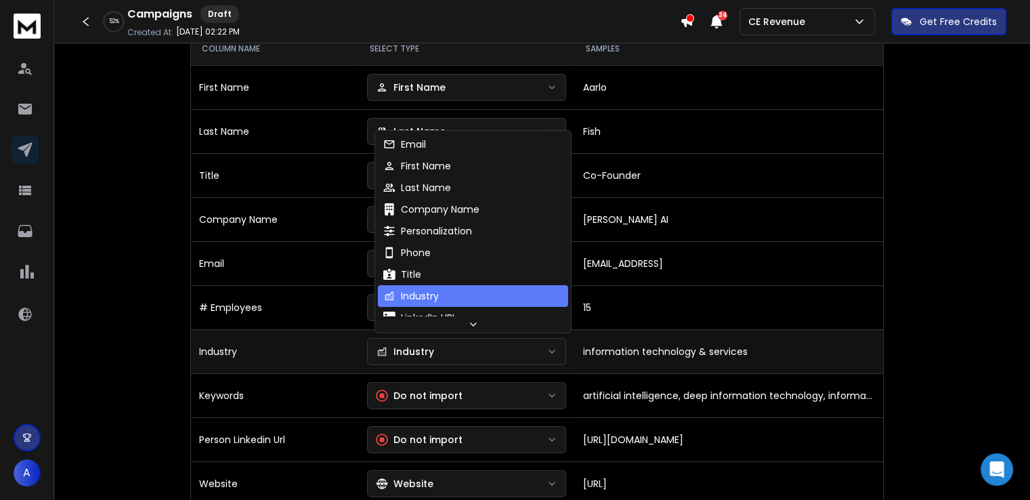
click at [447, 349] on button "Industry" at bounding box center [467, 351] width 200 height 27
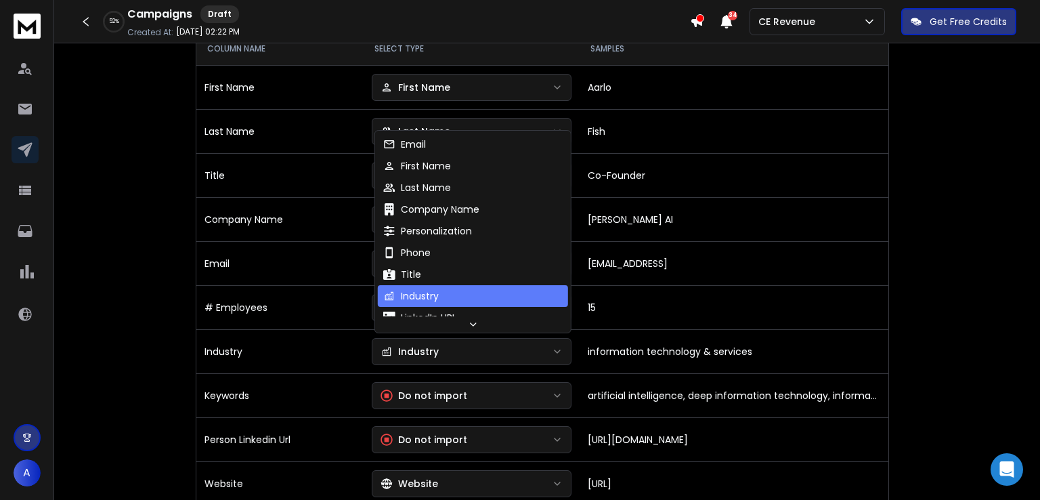
scroll to position [123, 0]
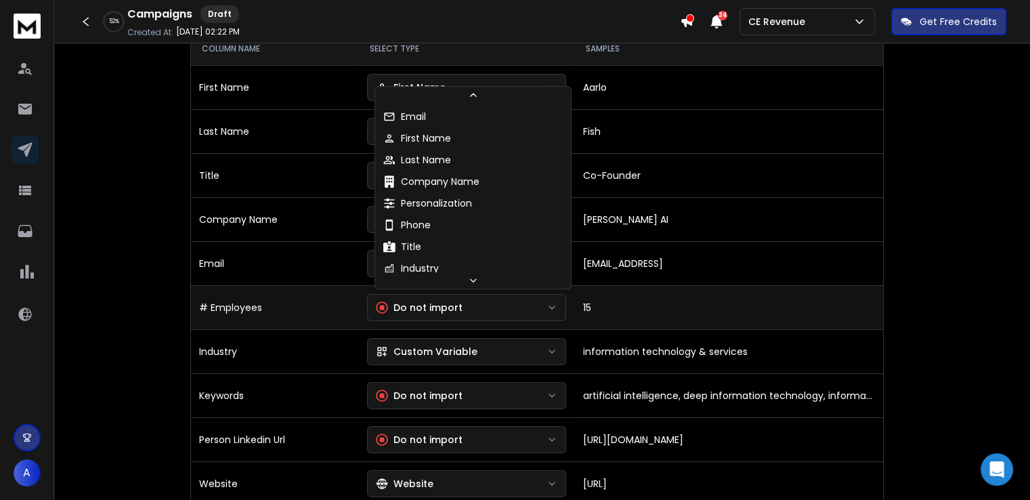
click at [460, 318] on button "Do not import" at bounding box center [467, 307] width 200 height 27
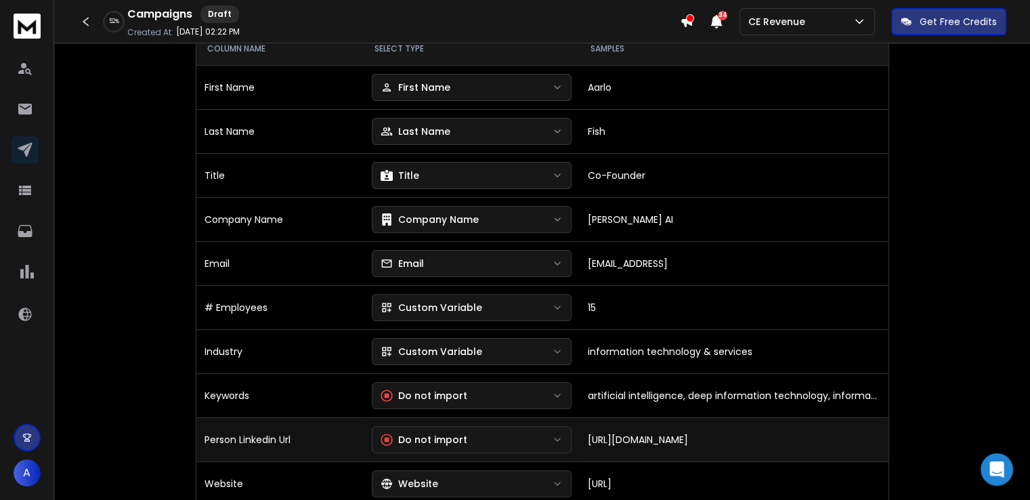
click at [463, 433] on div "Do not import" at bounding box center [424, 440] width 87 height 14
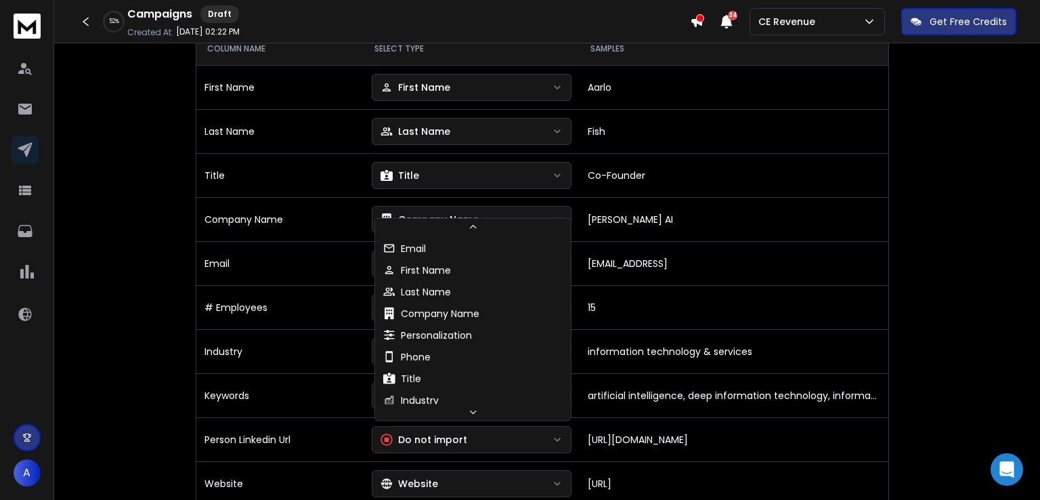
scroll to position [136, 0]
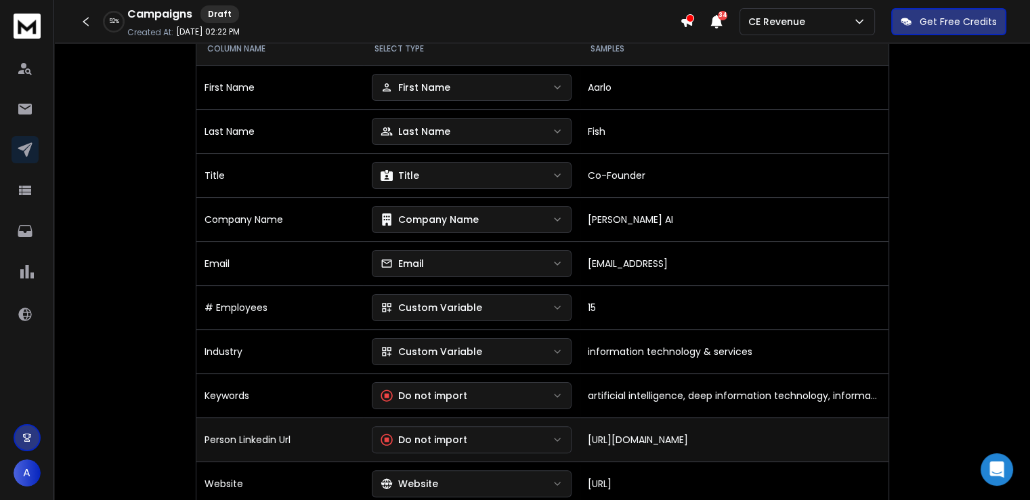
click at [460, 436] on div "Do not import" at bounding box center [424, 440] width 87 height 14
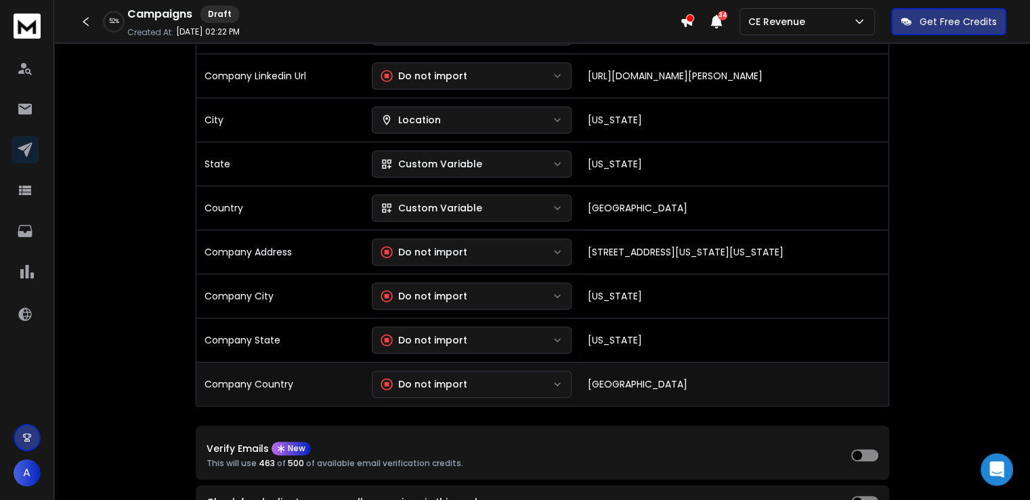
scroll to position [785, 0]
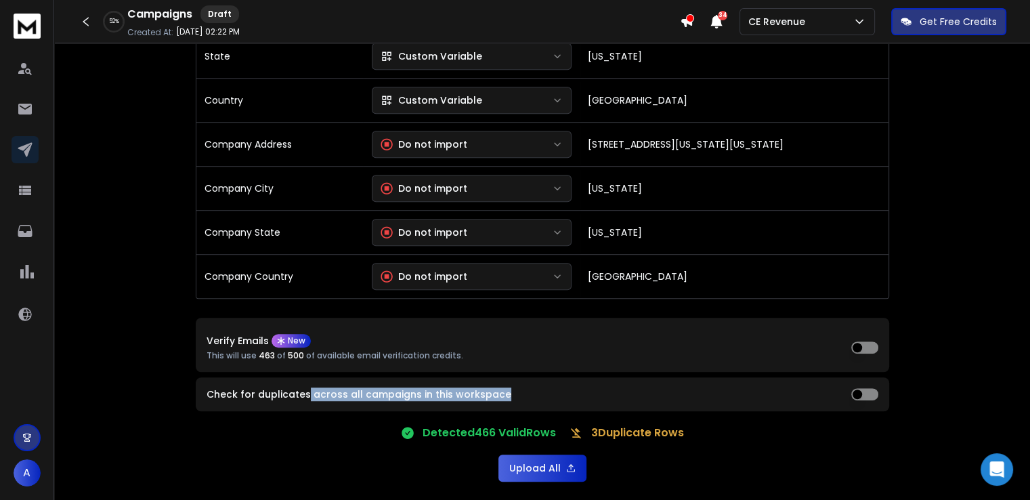
drag, startPoint x: 304, startPoint y: 388, endPoint x: 878, endPoint y: 393, distance: 573.5
click at [878, 393] on div "Check for duplicates across all campaigns in this workspace" at bounding box center [543, 394] width 672 height 12
click at [862, 391] on button "Check for duplicates across all campaigns in this workspace" at bounding box center [864, 394] width 27 height 12
click at [529, 462] on button "Upload All" at bounding box center [542, 467] width 88 height 27
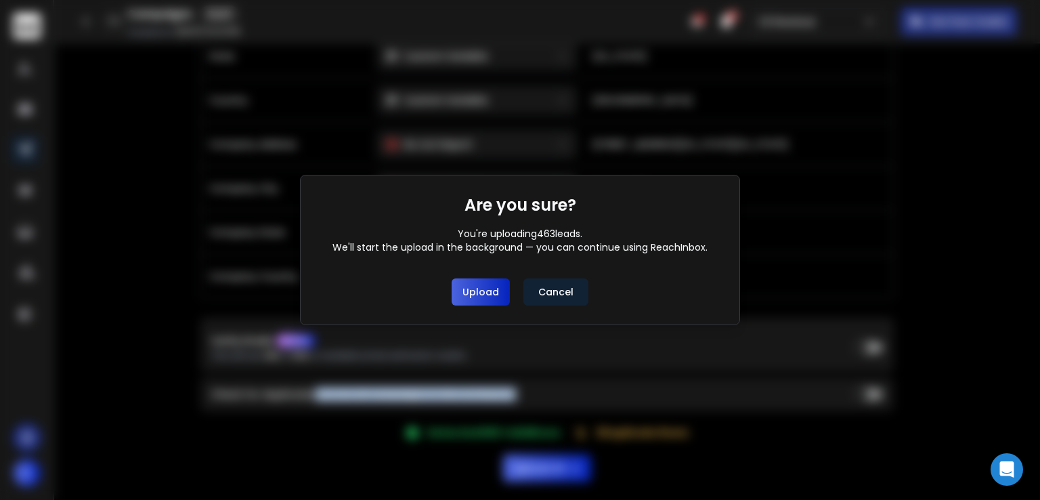
click at [479, 293] on button "Upload" at bounding box center [481, 291] width 58 height 27
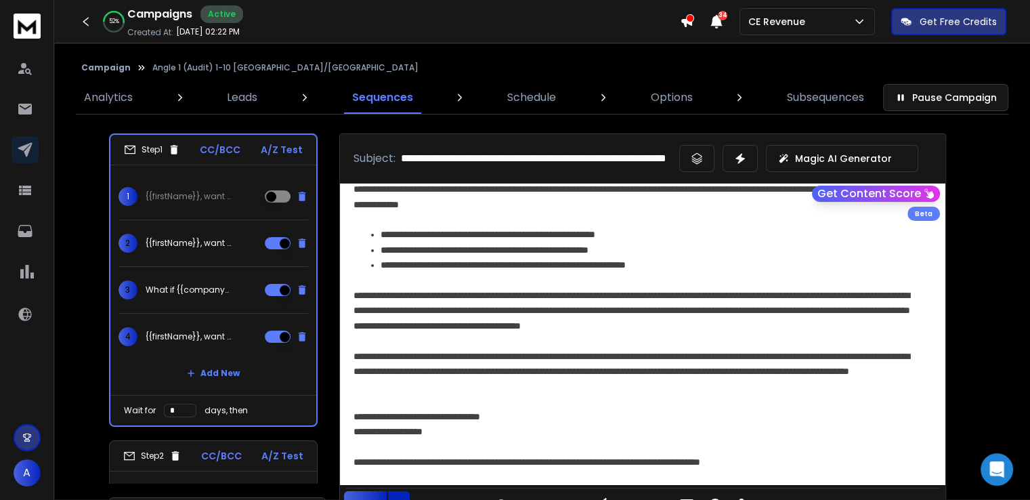
scroll to position [225, 0]
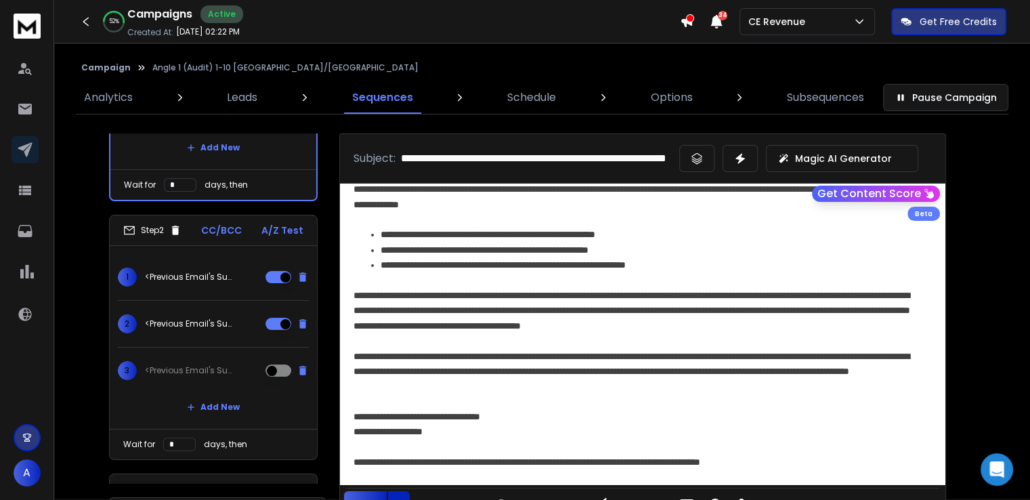
click at [187, 287] on div "1 <Previous Email's Subject>" at bounding box center [213, 277] width 191 height 47
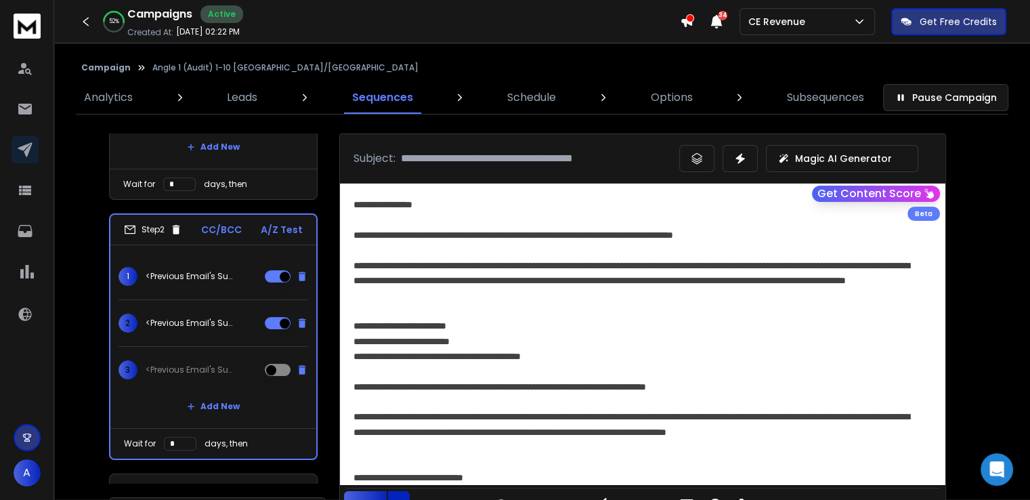
click at [192, 314] on div "2 <Previous Email's Subject>" at bounding box center [175, 323] width 114 height 19
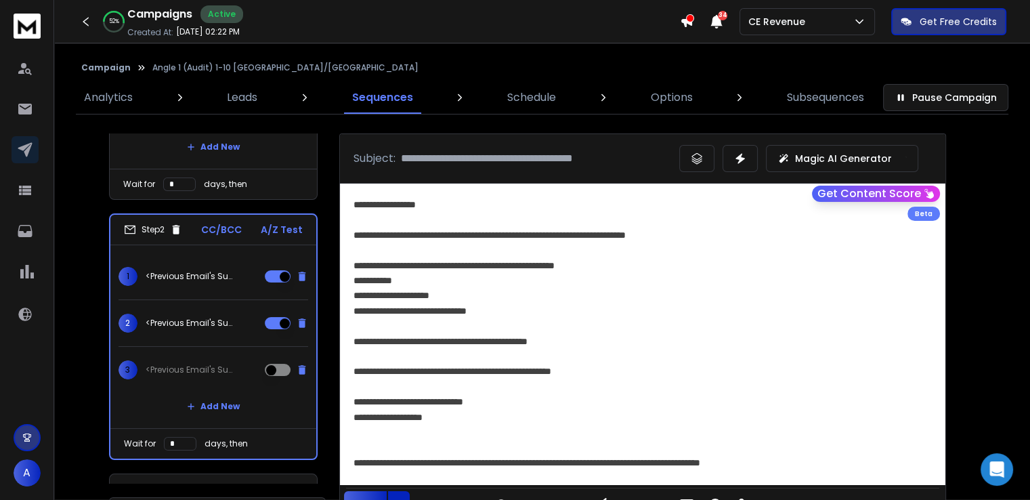
click at [596, 239] on div "**********" at bounding box center [637, 235] width 568 height 15
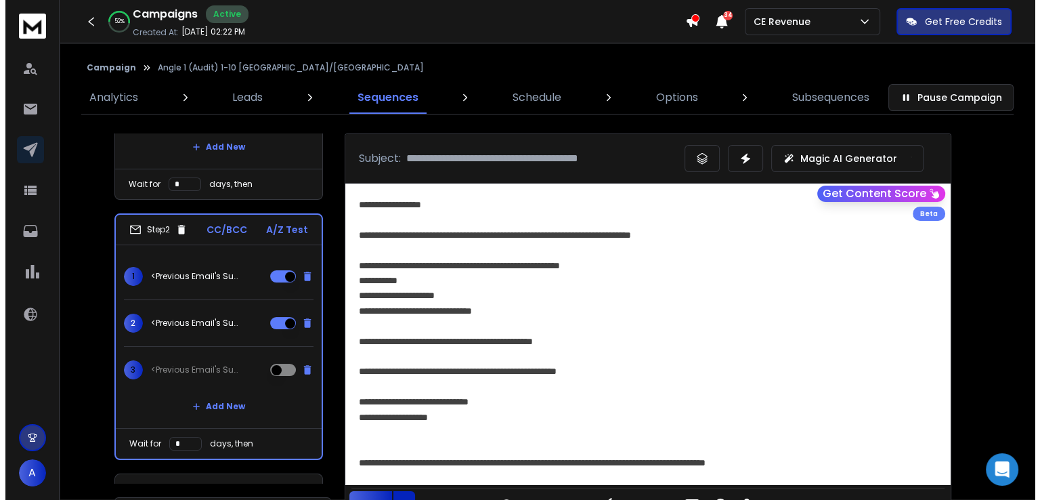
scroll to position [43, 0]
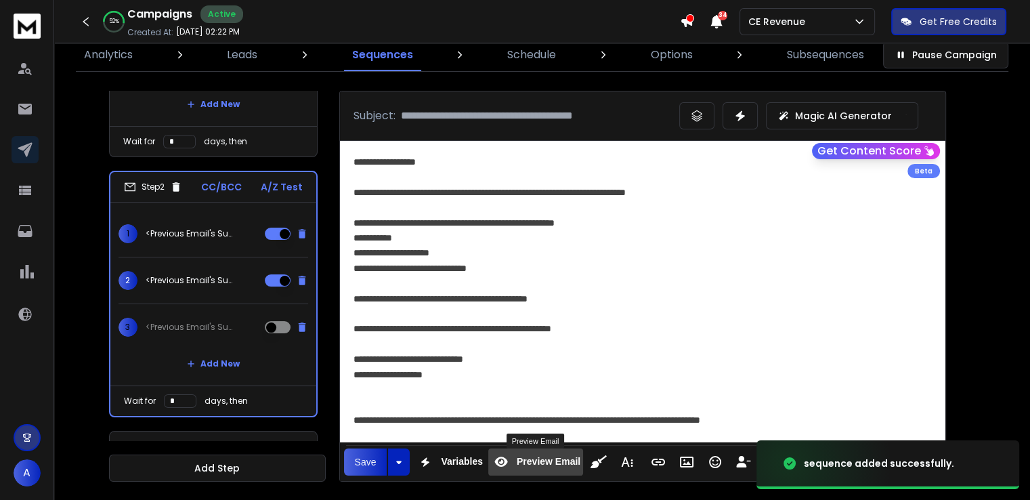
click at [554, 466] on span "Preview Email" at bounding box center [548, 462] width 69 height 12
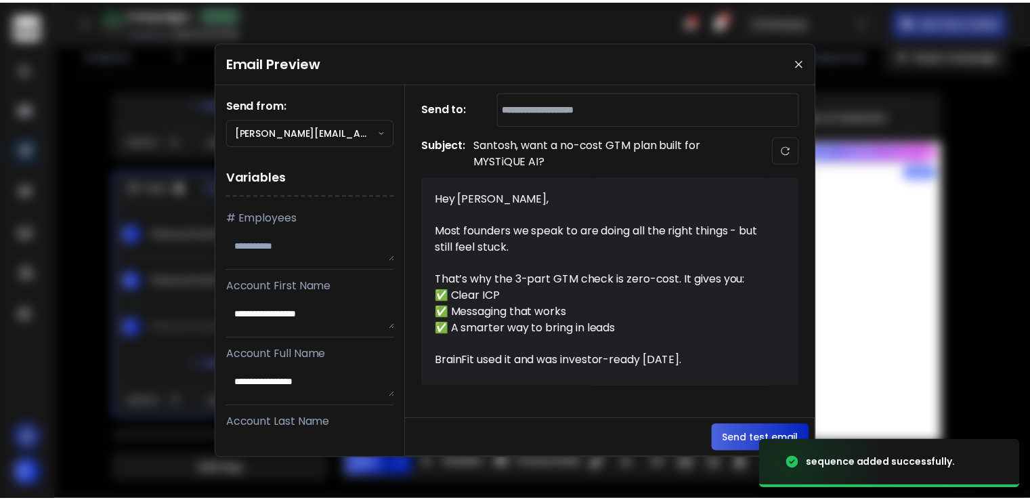
scroll to position [162, 0]
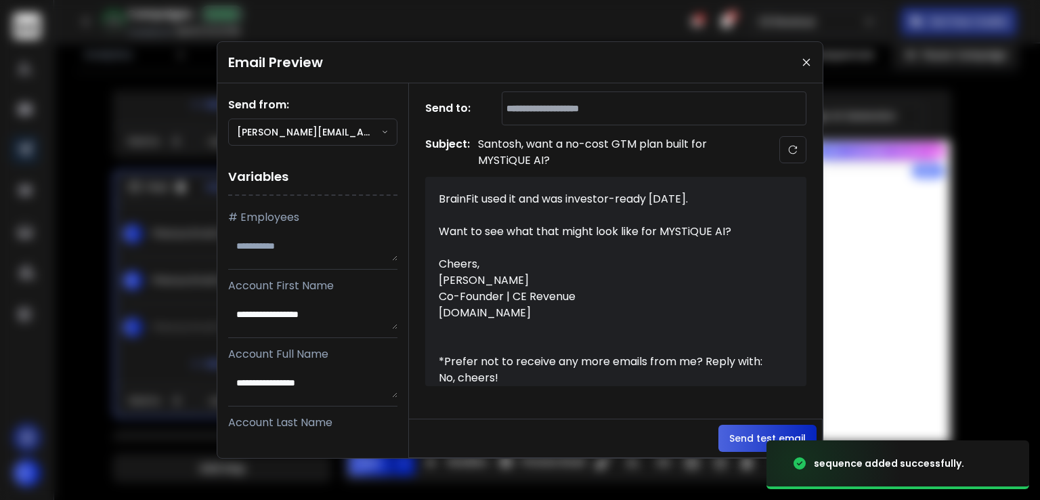
click at [804, 60] on icon at bounding box center [806, 62] width 11 height 11
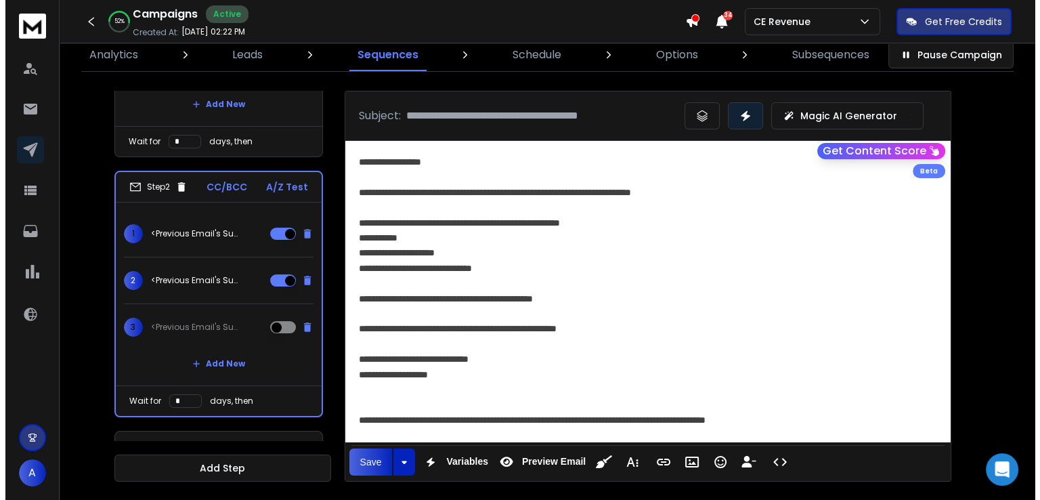
scroll to position [0, 0]
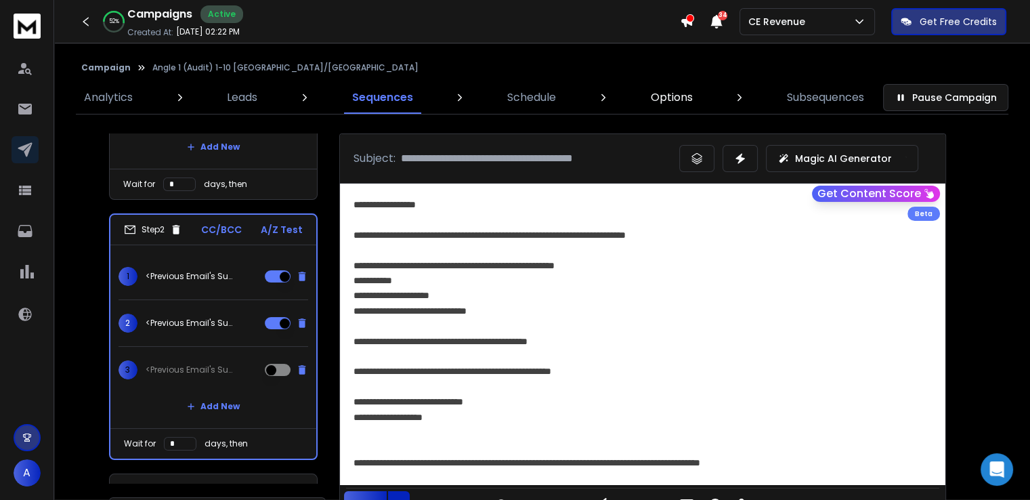
click at [670, 102] on p "Options" at bounding box center [672, 97] width 42 height 16
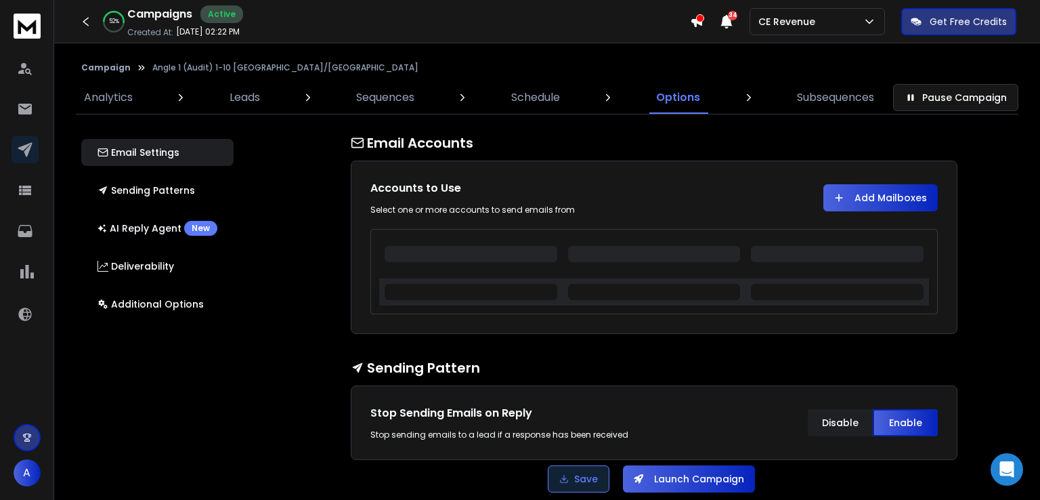
click at [596, 475] on button "Save" at bounding box center [579, 478] width 62 height 27
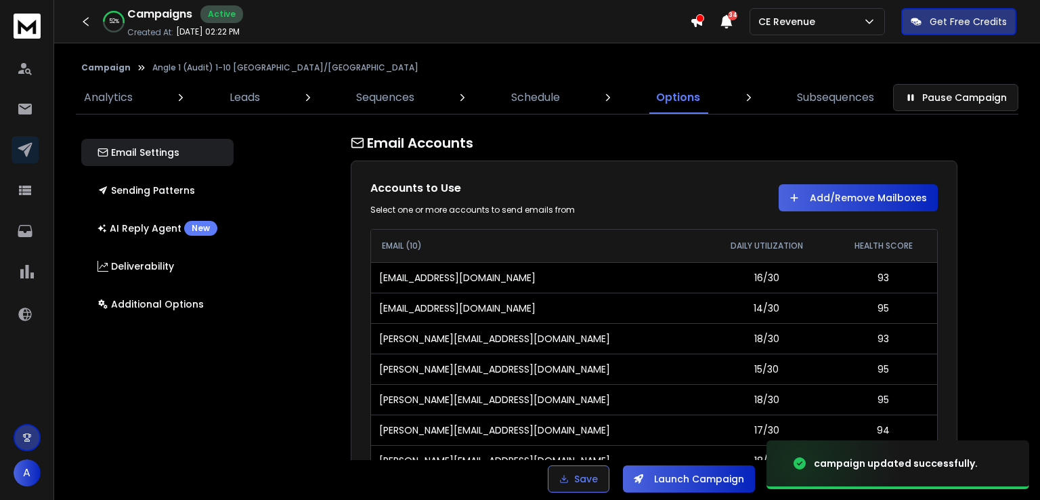
click at [664, 479] on button "Launch Campaign" at bounding box center [689, 478] width 132 height 27
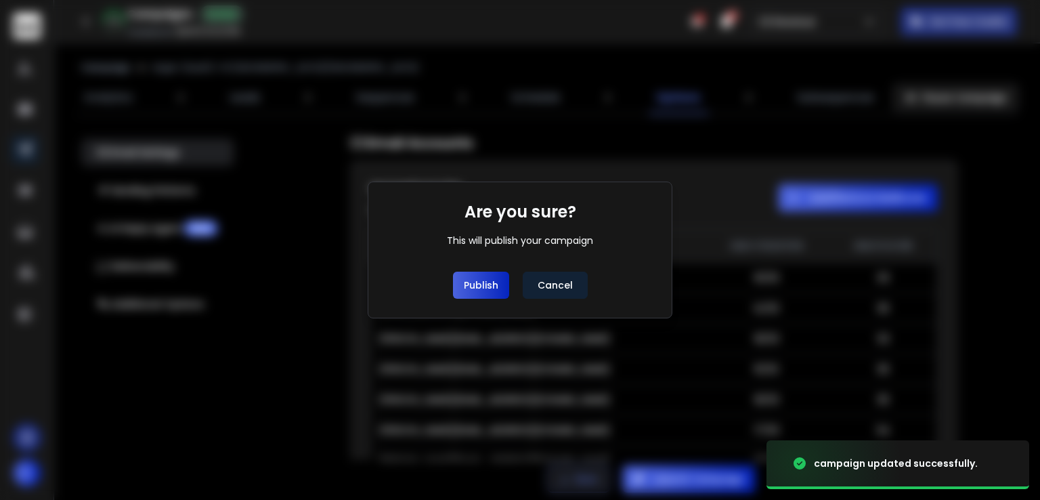
click at [488, 283] on button "Publish" at bounding box center [481, 285] width 56 height 27
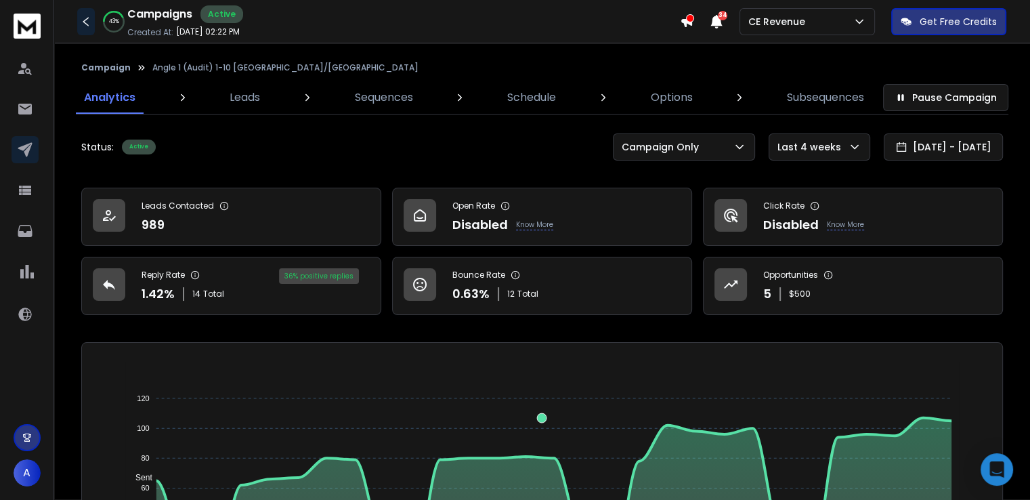
click at [91, 33] on button at bounding box center [86, 21] width 18 height 27
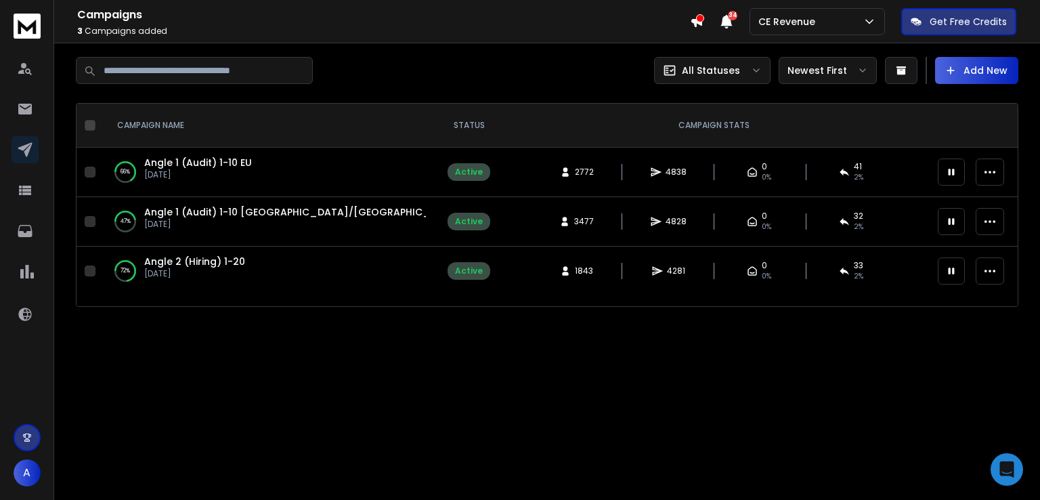
click at [227, 169] on link "Angle 1 (Audit) 1-10 EU" at bounding box center [198, 163] width 108 height 14
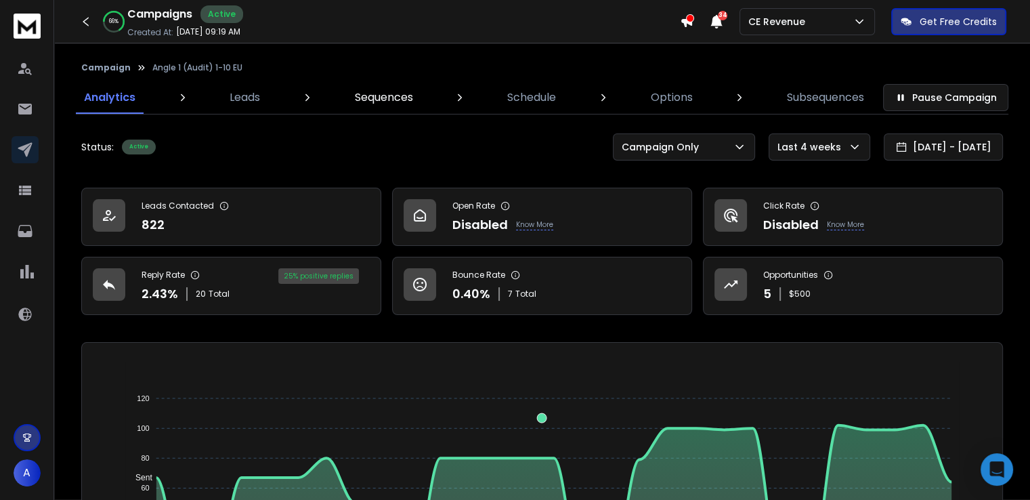
click at [405, 93] on p "Sequences" at bounding box center [384, 97] width 58 height 16
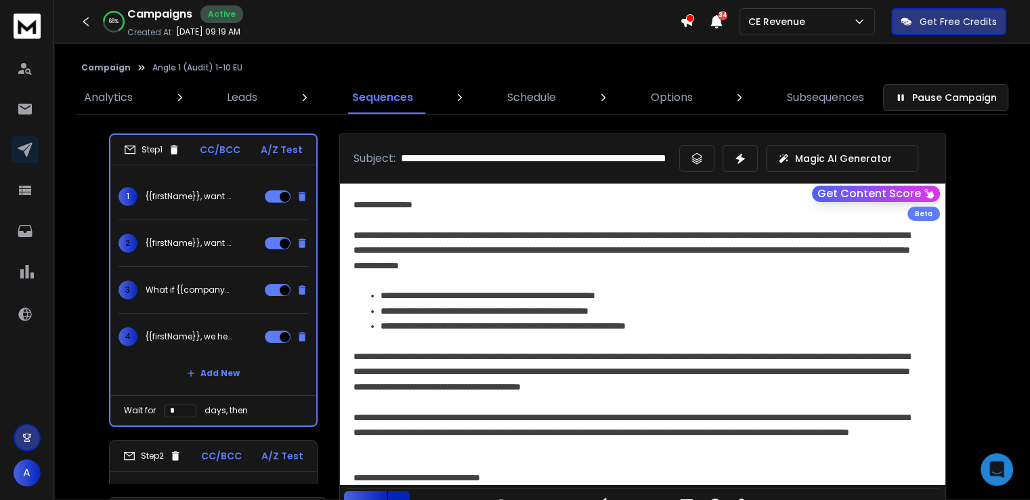
scroll to position [61, 0]
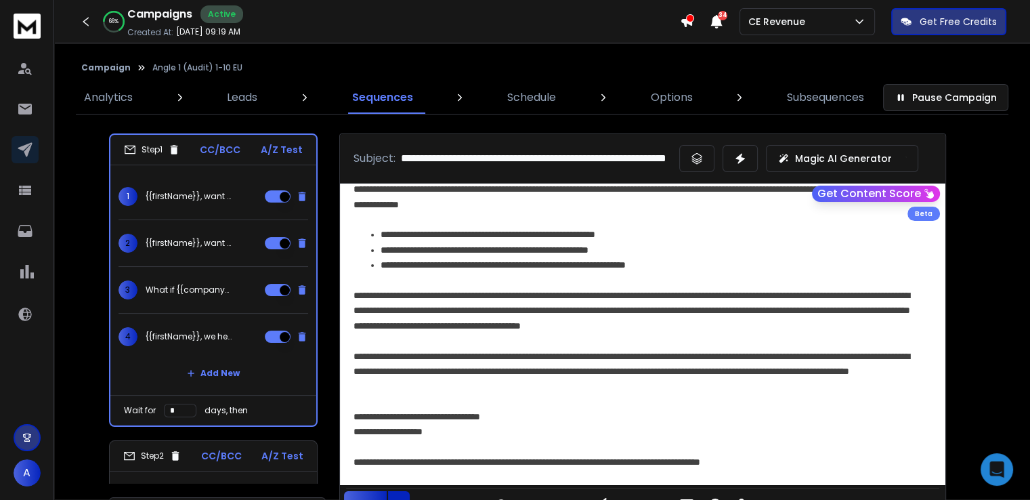
click at [228, 247] on p "{{firstName}}, want a no-cost GTM plan built for {{companyName}}?" at bounding box center [189, 243] width 87 height 11
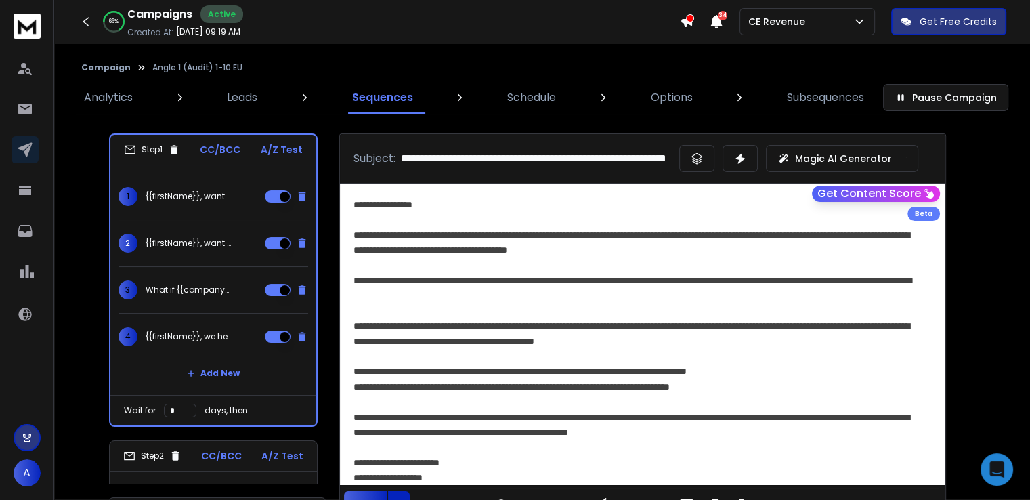
click at [201, 286] on p "What if {{companyName}} had a GTM system next week?" at bounding box center [189, 289] width 87 height 11
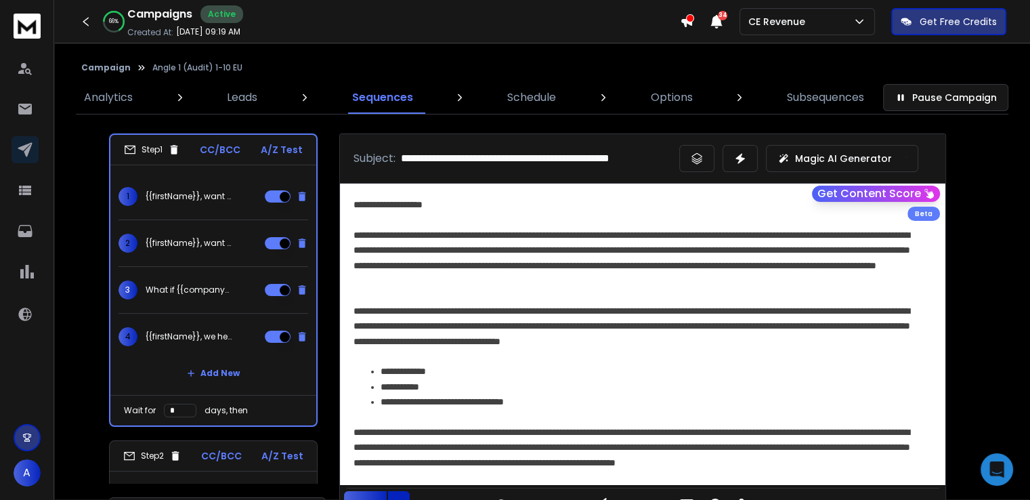
click at [209, 324] on div "4 {{firstName}}, we helped Kepler hit $500K — want the same?" at bounding box center [213, 337] width 190 height 46
type input "**********"
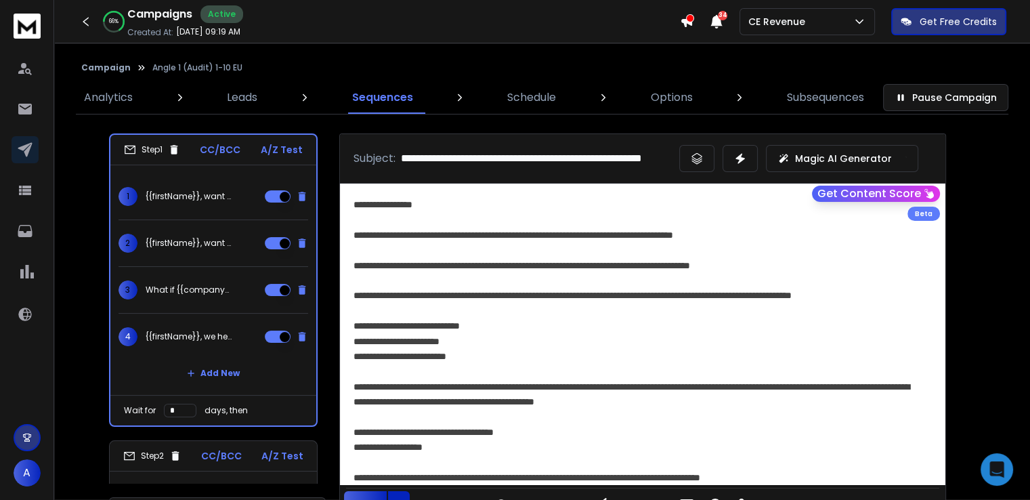
scroll to position [225, 0]
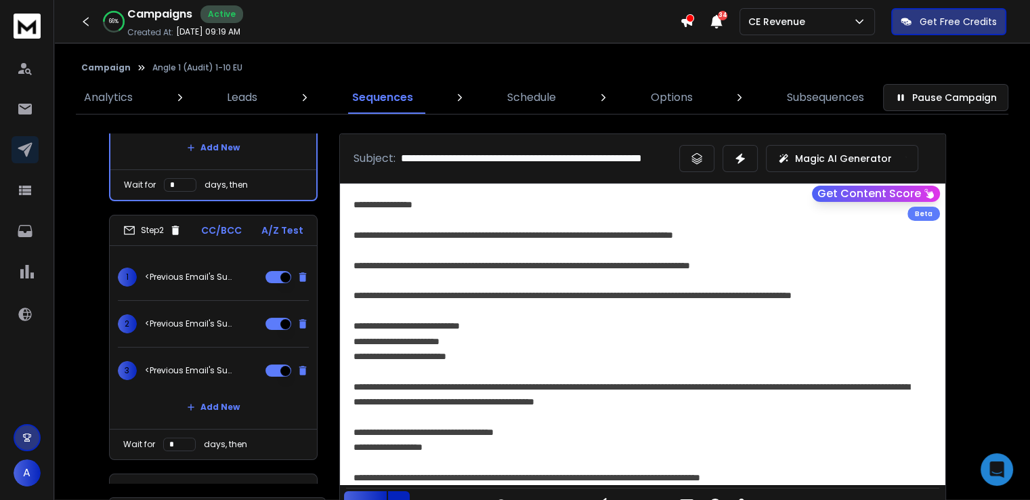
click at [200, 286] on div "1 <Previous Email's Subject>" at bounding box center [213, 277] width 191 height 47
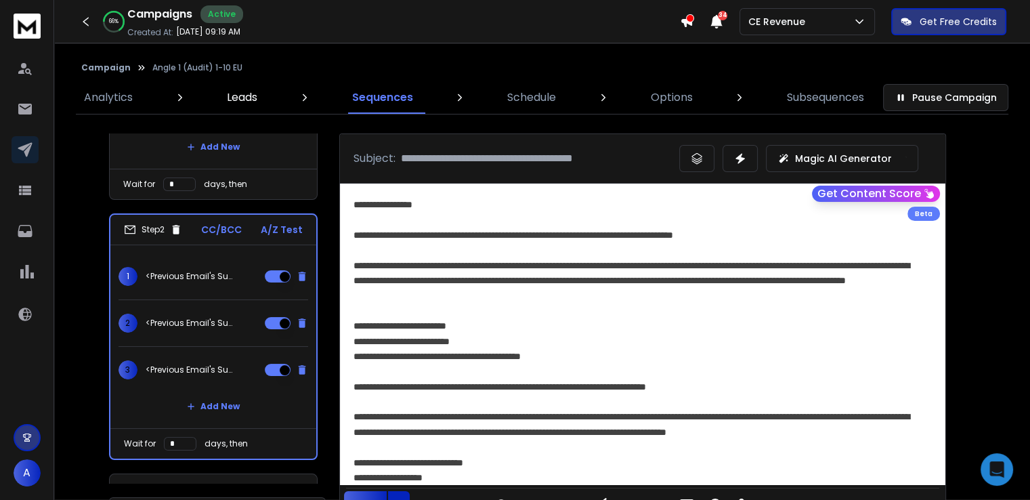
click at [222, 100] on link "Leads" at bounding box center [242, 97] width 47 height 33
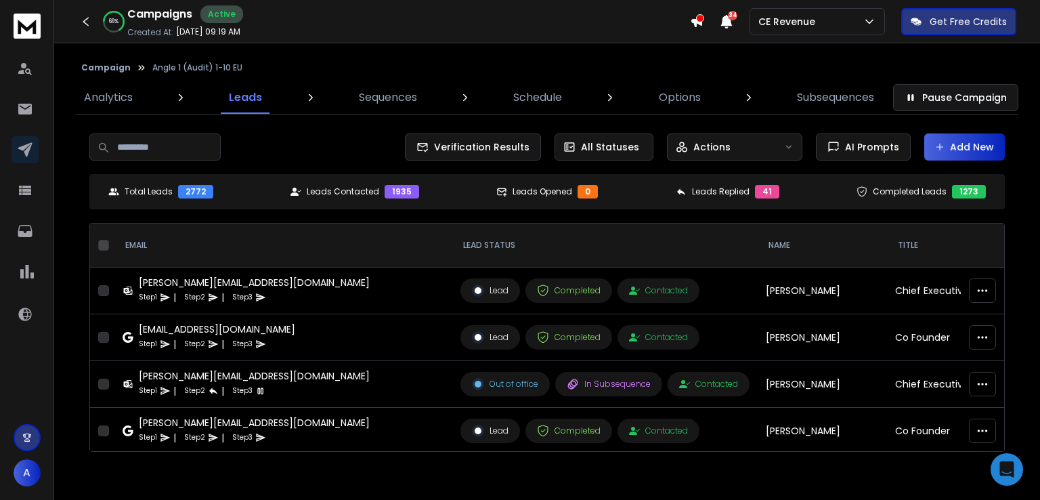
click at [949, 138] on button "Add New" at bounding box center [964, 146] width 81 height 27
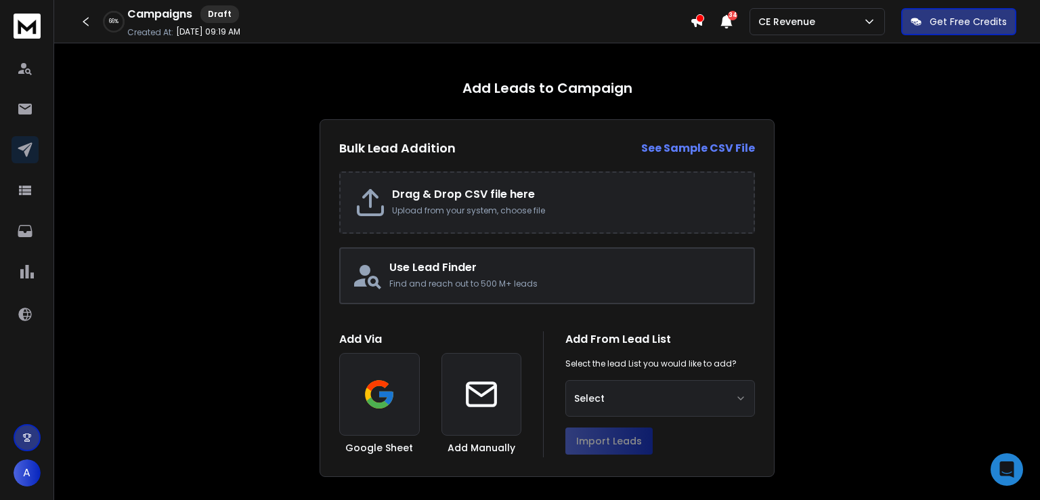
click at [540, 200] on h2 "Drag & Drop CSV file here" at bounding box center [566, 194] width 348 height 16
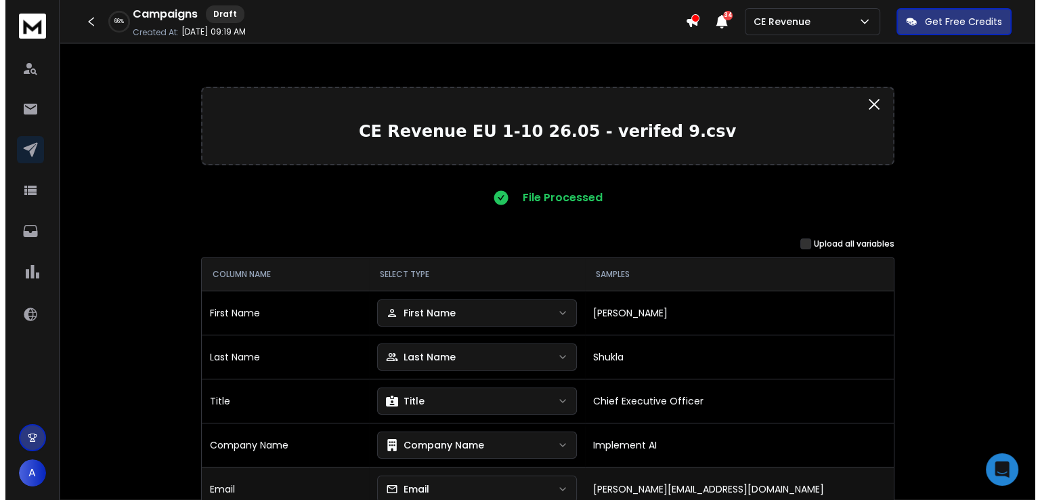
scroll to position [225, 0]
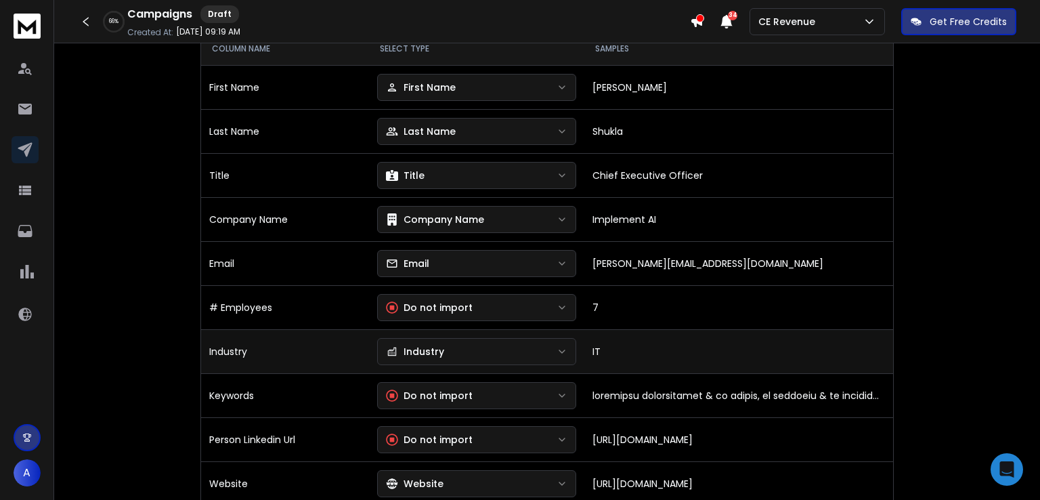
click at [433, 345] on div "Industry" at bounding box center [415, 352] width 58 height 14
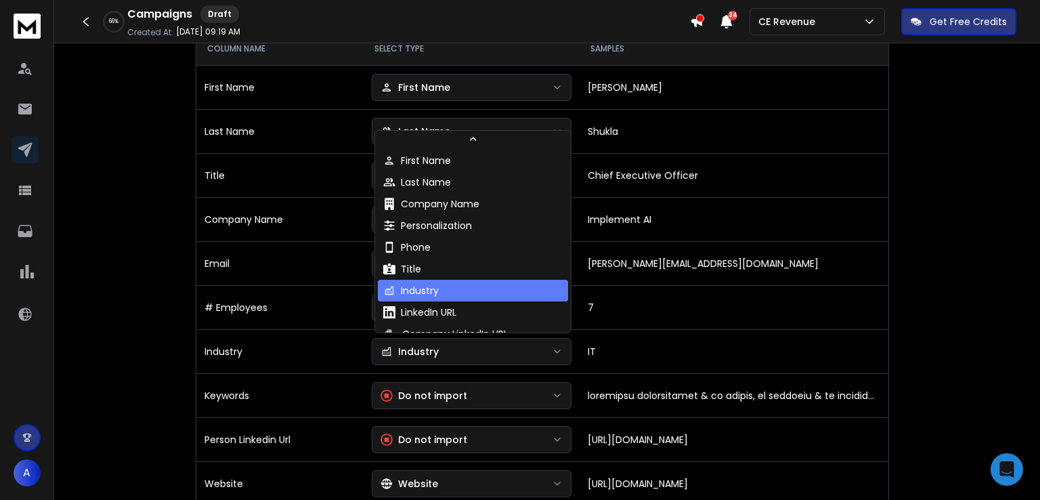
scroll to position [123, 0]
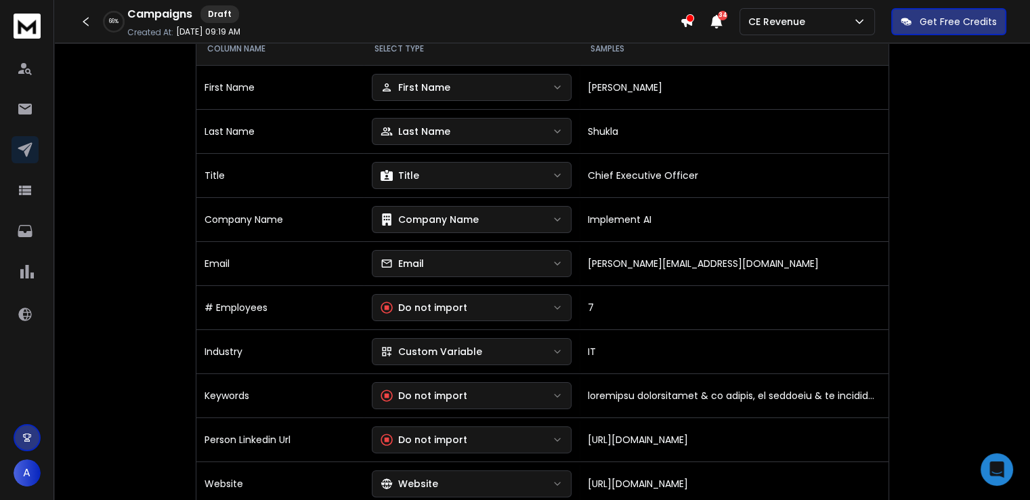
click at [450, 306] on div "Do not import" at bounding box center [424, 308] width 87 height 14
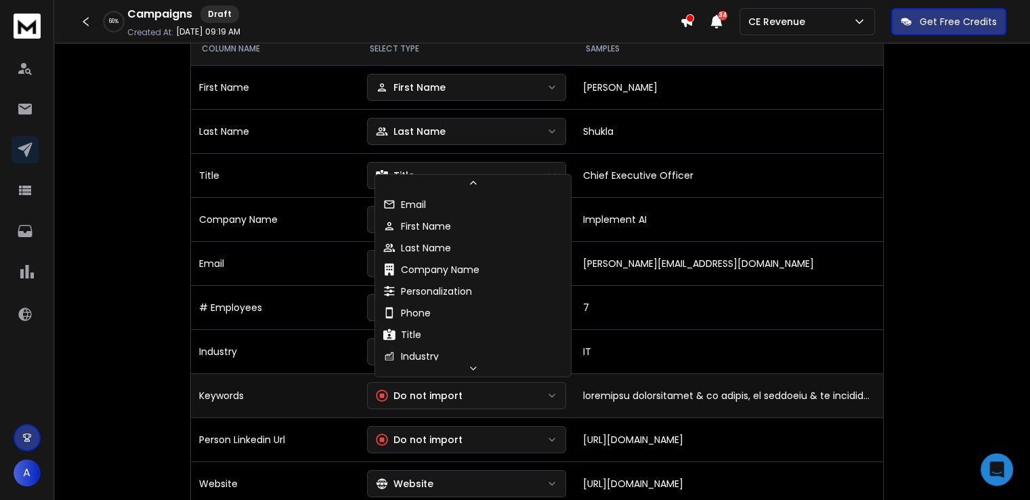
click at [456, 384] on button "Do not import" at bounding box center [467, 395] width 200 height 27
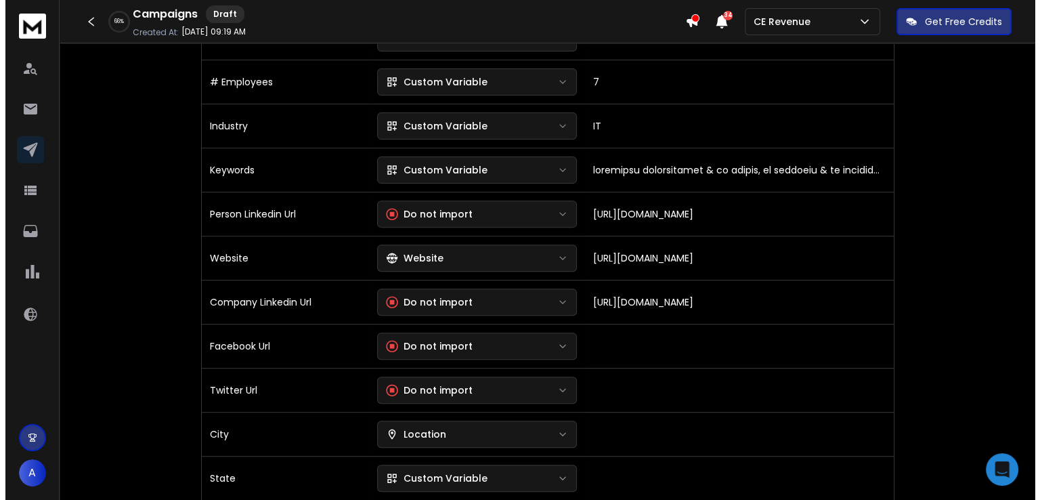
scroll to position [872, 0]
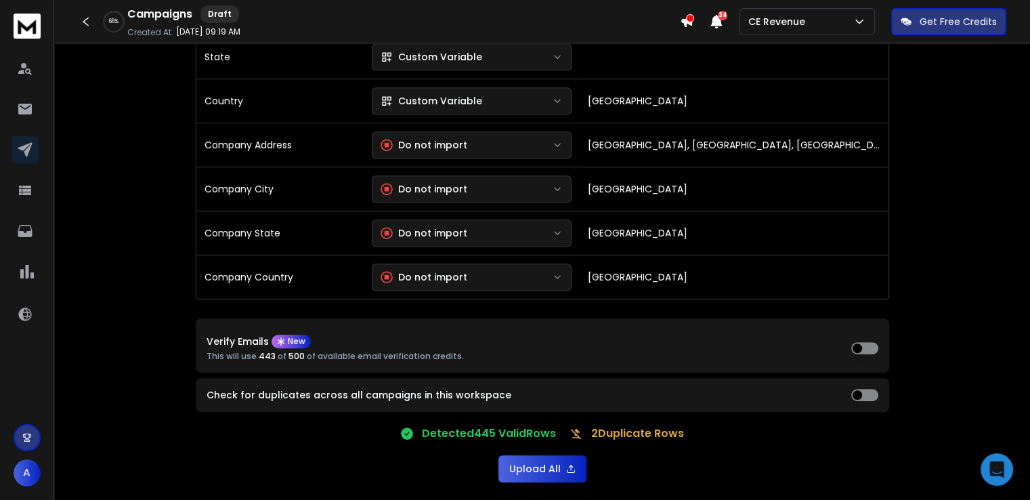
click at [534, 470] on button "Upload All" at bounding box center [542, 468] width 88 height 27
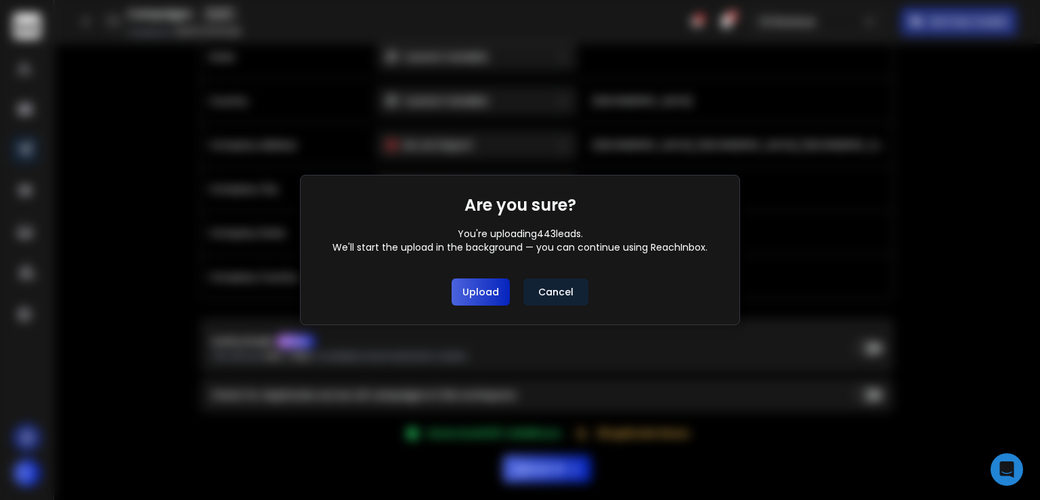
click at [473, 296] on button "Upload" at bounding box center [481, 291] width 58 height 27
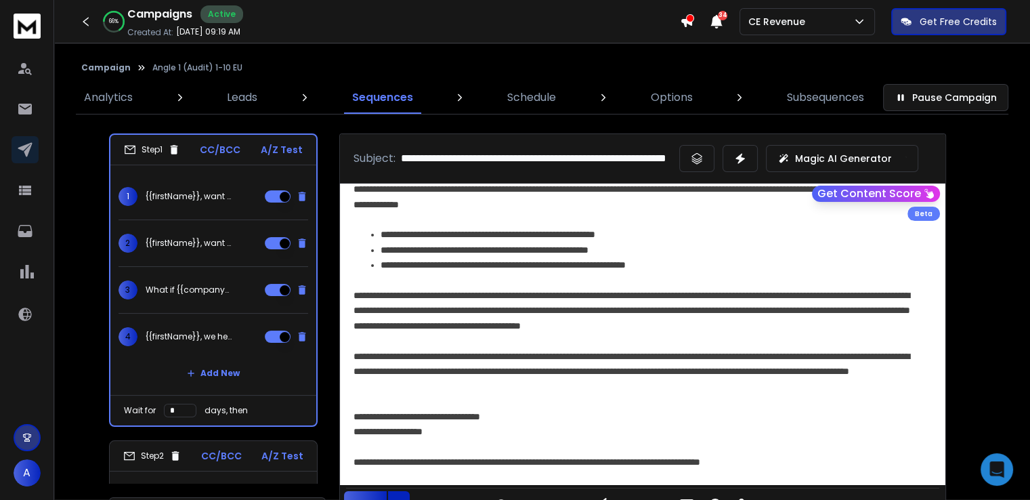
scroll to position [43, 0]
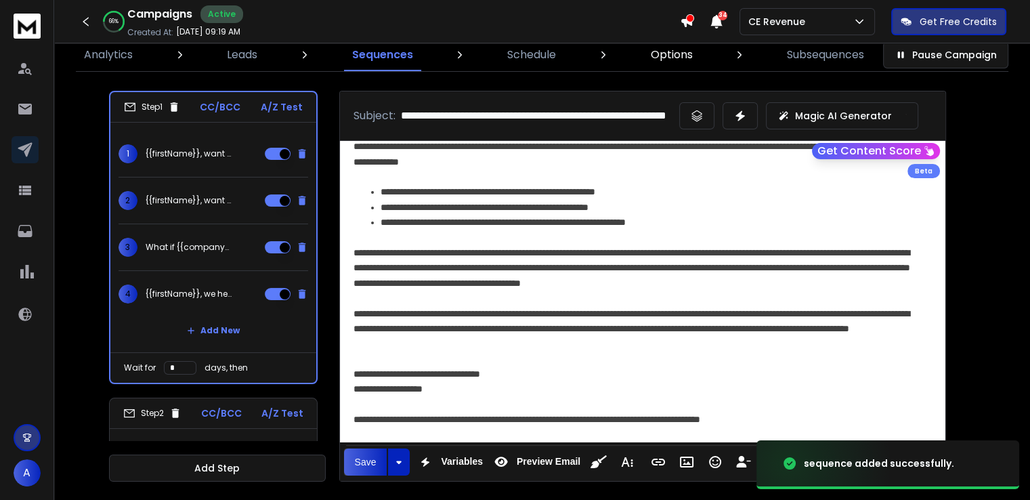
click at [674, 56] on p "Options" at bounding box center [672, 55] width 42 height 16
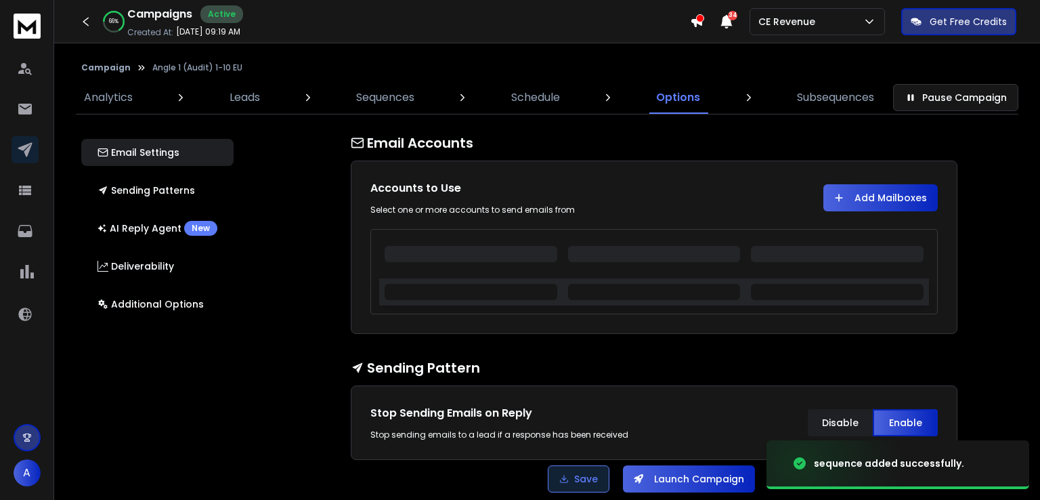
click at [592, 471] on button "Save" at bounding box center [579, 478] width 62 height 27
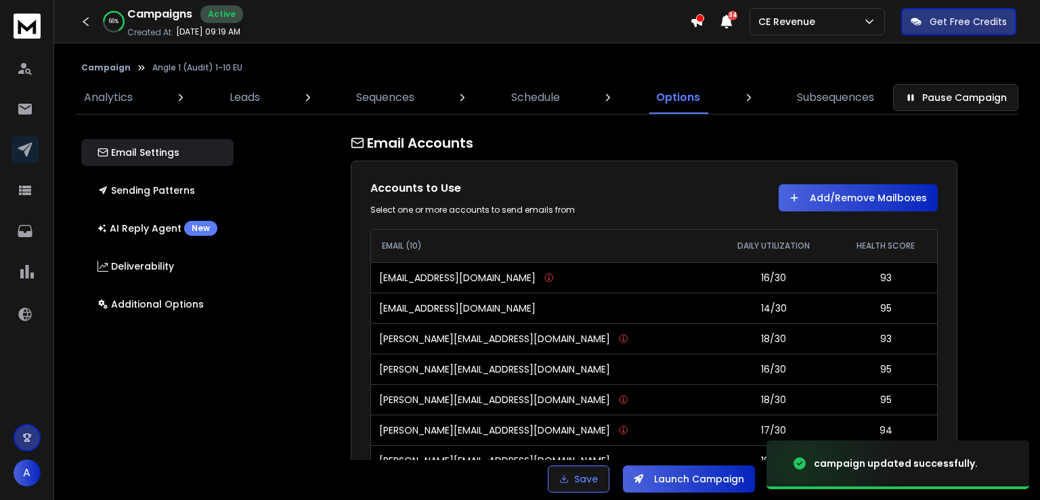
click at [654, 483] on button "Launch Campaign" at bounding box center [689, 478] width 132 height 27
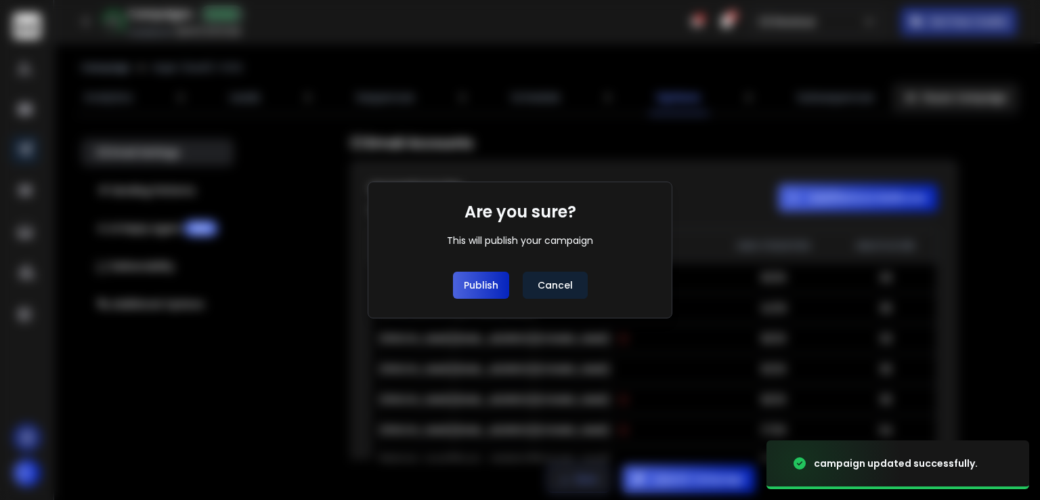
click at [466, 266] on div "Are you sure? This will publish your campaign Publish Cancel" at bounding box center [519, 250] width 265 height 98
click at [474, 282] on button "Publish" at bounding box center [481, 285] width 56 height 27
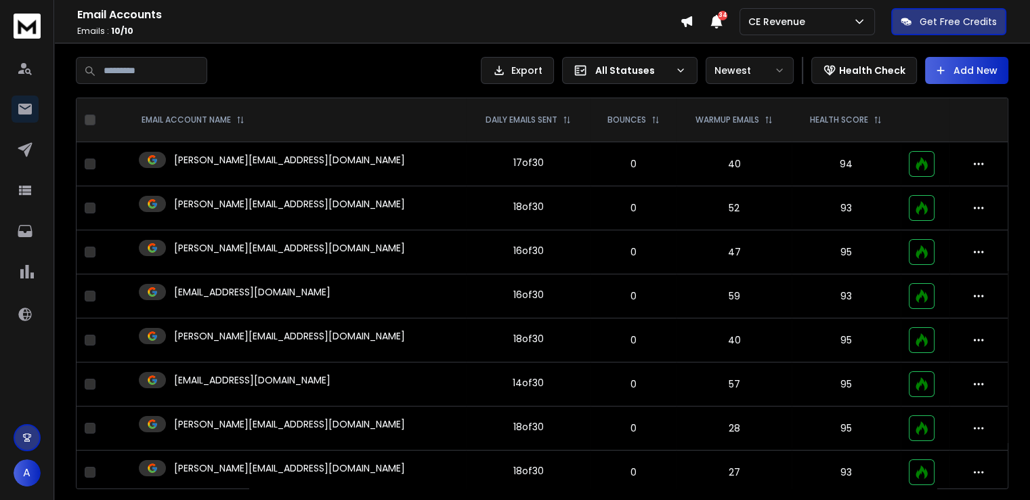
click at [861, 60] on button "Health Check" at bounding box center [864, 70] width 106 height 27
click at [22, 144] on icon at bounding box center [25, 150] width 16 height 16
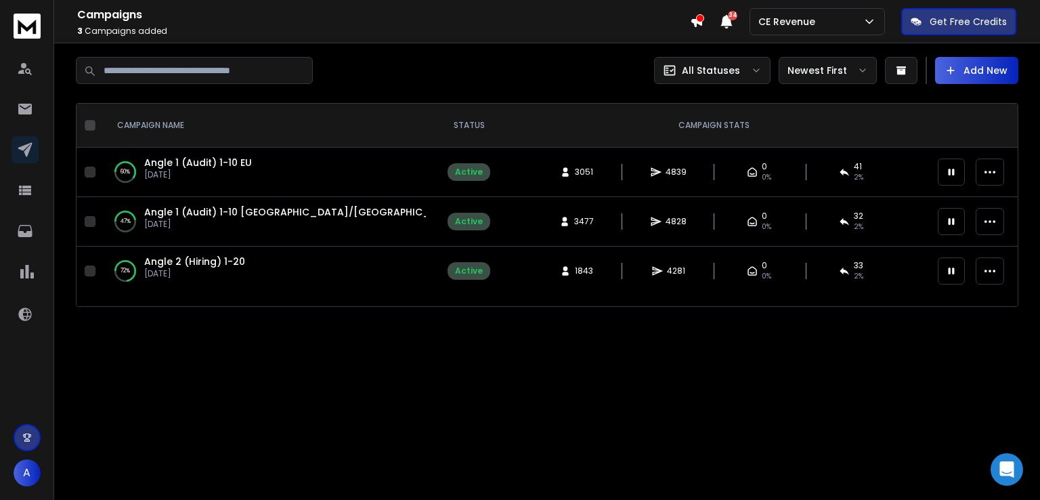
click at [275, 209] on span "Angle 1 (Audit) 1-10 [GEOGRAPHIC_DATA]/[GEOGRAPHIC_DATA]" at bounding box center [303, 212] width 318 height 14
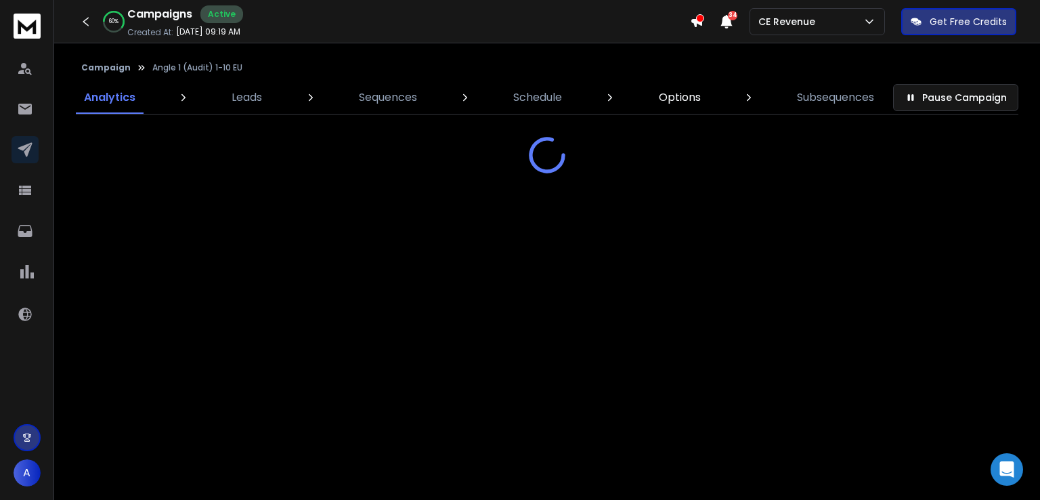
click at [702, 103] on link "Options" at bounding box center [680, 97] width 58 height 33
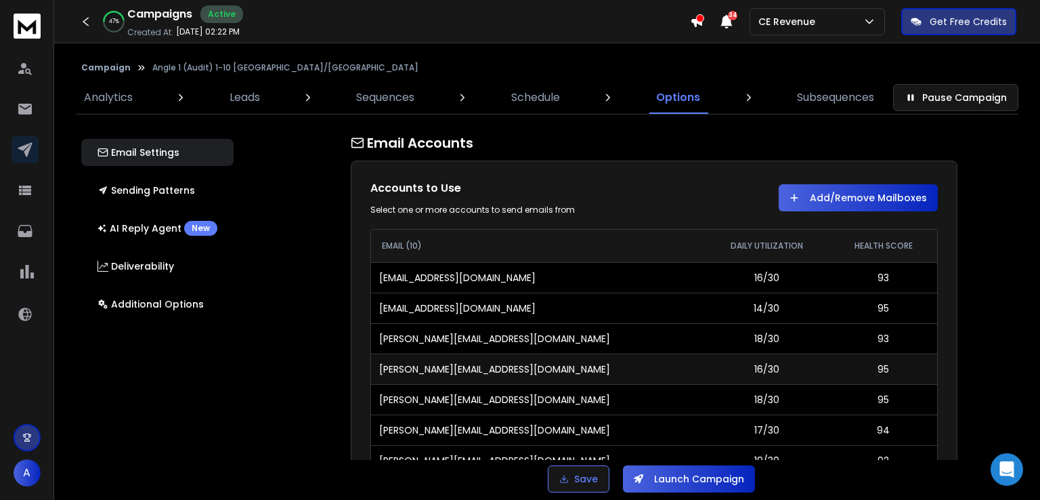
scroll to position [66, 0]
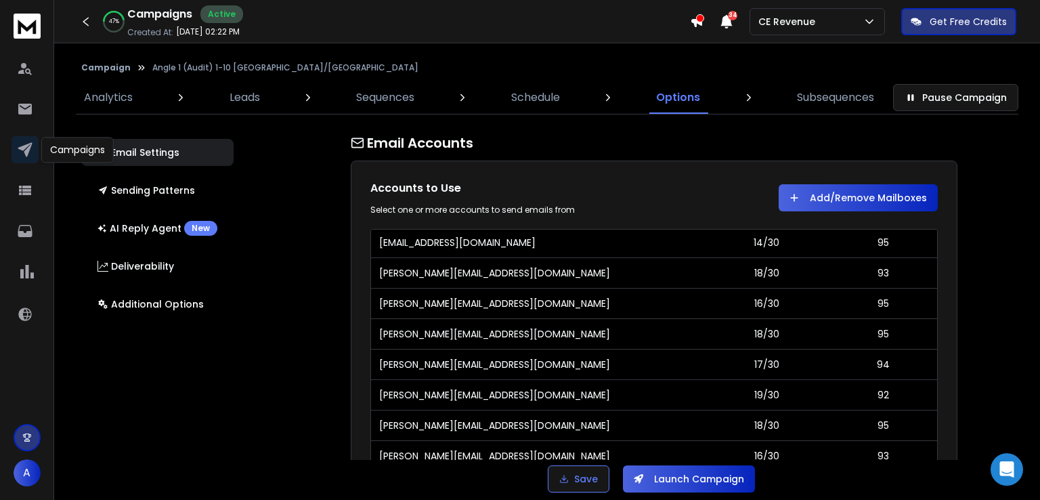
click at [22, 149] on icon at bounding box center [25, 149] width 14 height 14
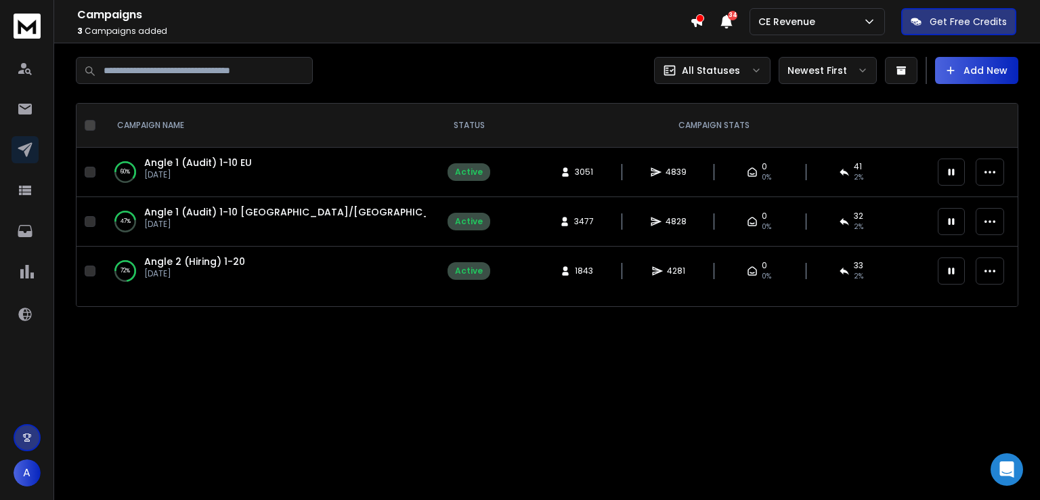
click at [218, 156] on span "Angle 1 (Audit) 1-10 EU" at bounding box center [198, 163] width 108 height 14
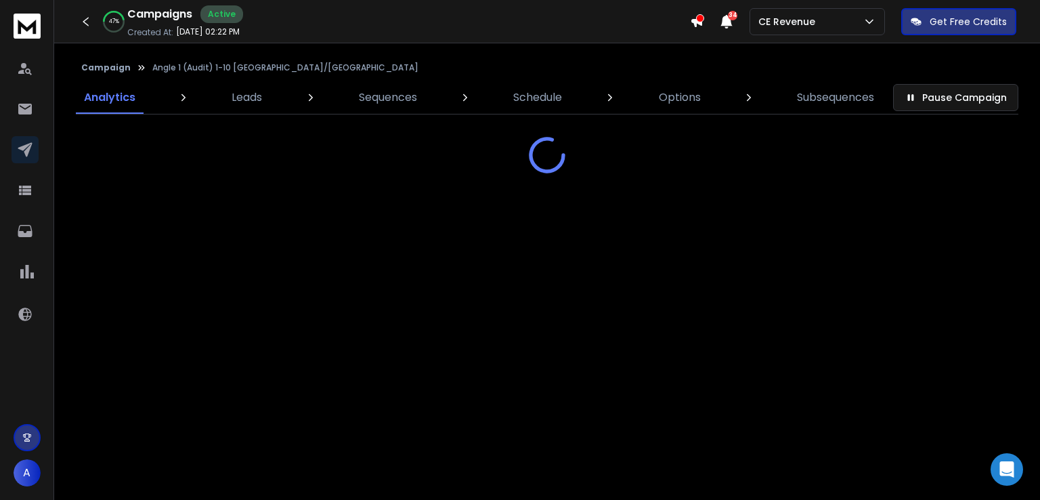
click at [716, 108] on div "Analytics Leads Sequences Schedule Options Subsequences" at bounding box center [479, 97] width 806 height 33
click at [693, 105] on p "Options" at bounding box center [680, 97] width 42 height 16
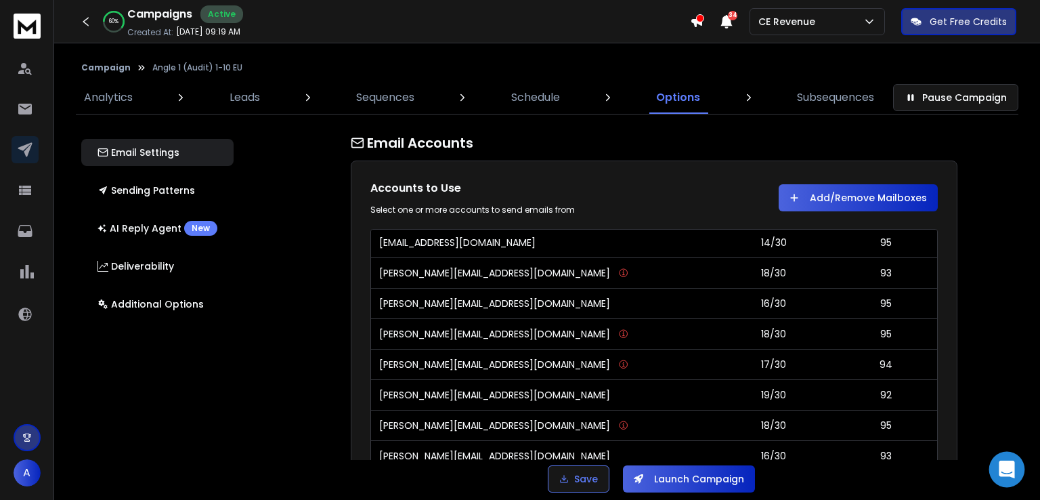
click at [1008, 462] on icon "Open Intercom Messenger" at bounding box center [1007, 469] width 16 height 18
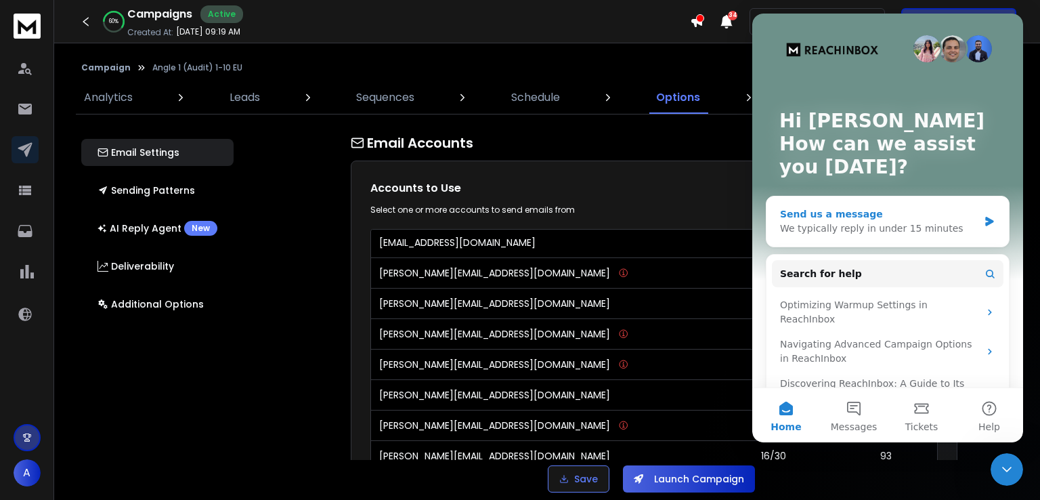
click at [878, 225] on div "We typically reply in under 15 minutes" at bounding box center [879, 228] width 198 height 14
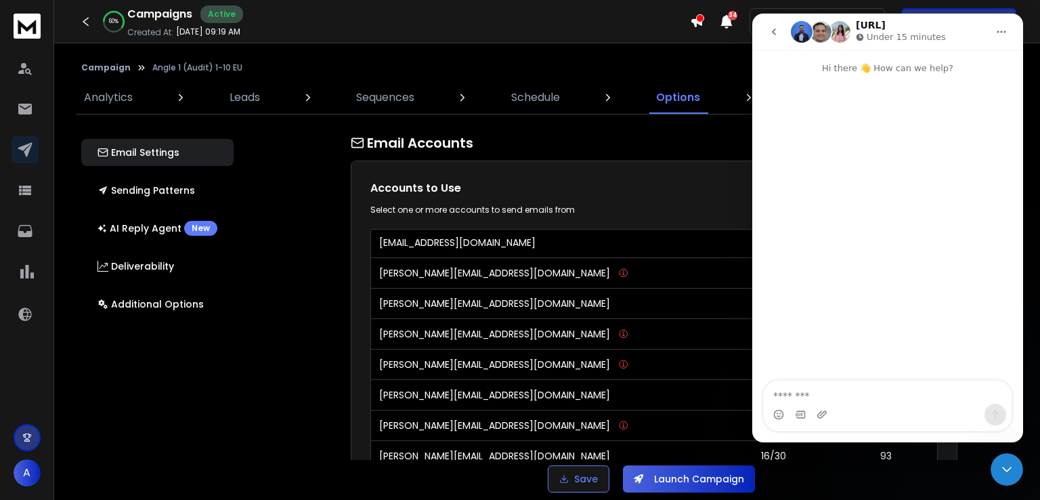
click at [867, 397] on textarea "Message…" at bounding box center [888, 392] width 248 height 23
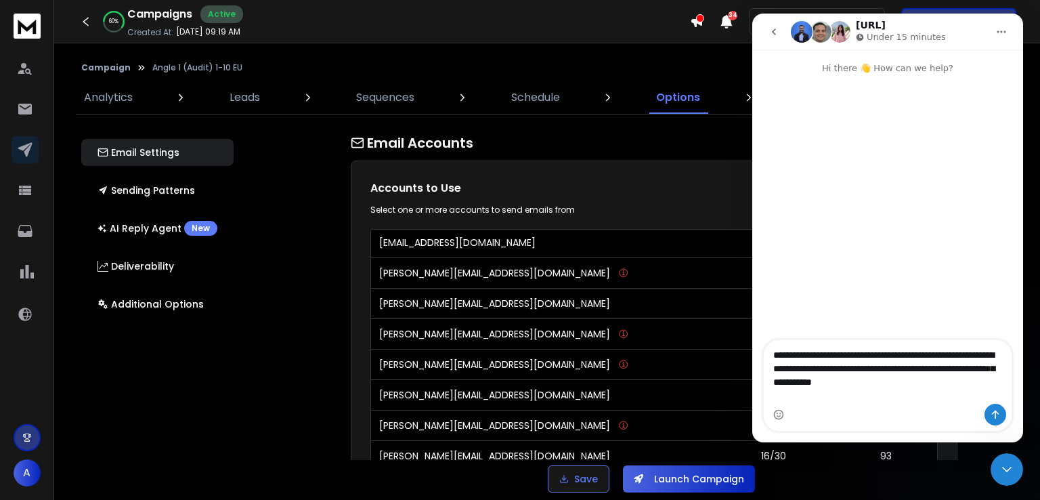
type textarea "**********"
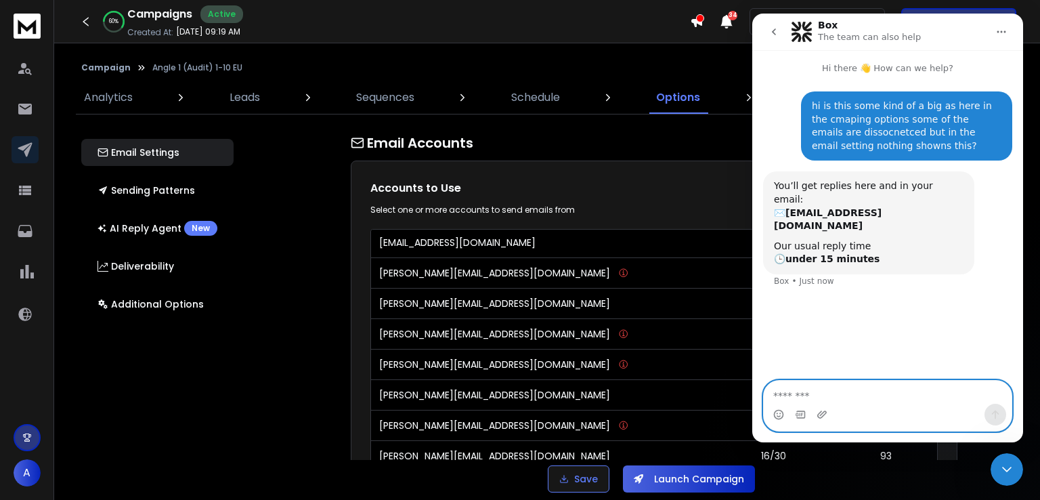
click at [794, 394] on textarea "Message…" at bounding box center [888, 392] width 248 height 23
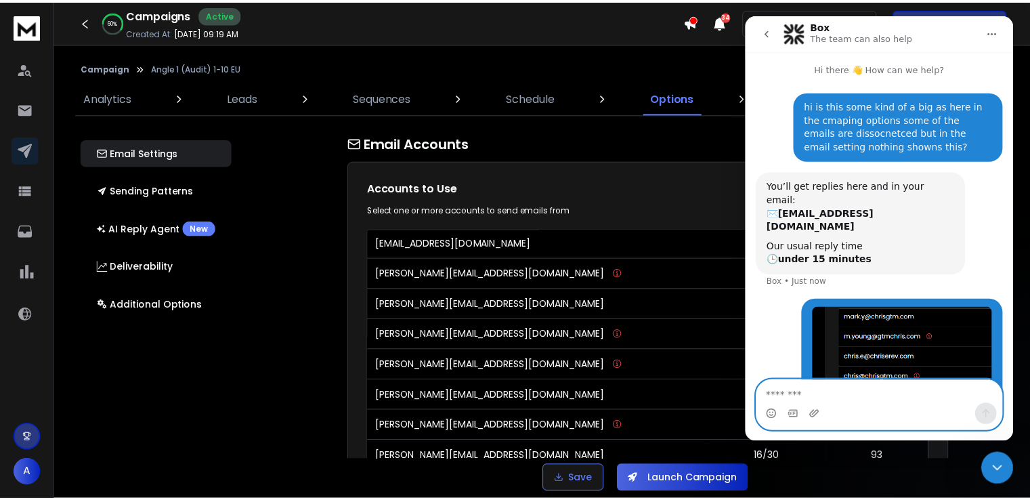
scroll to position [65, 0]
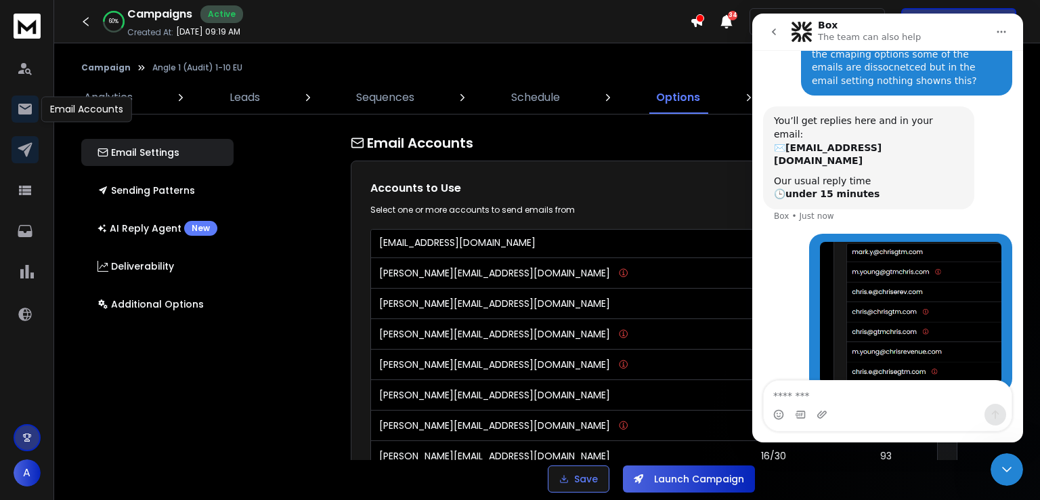
click at [33, 112] on link at bounding box center [25, 108] width 27 height 27
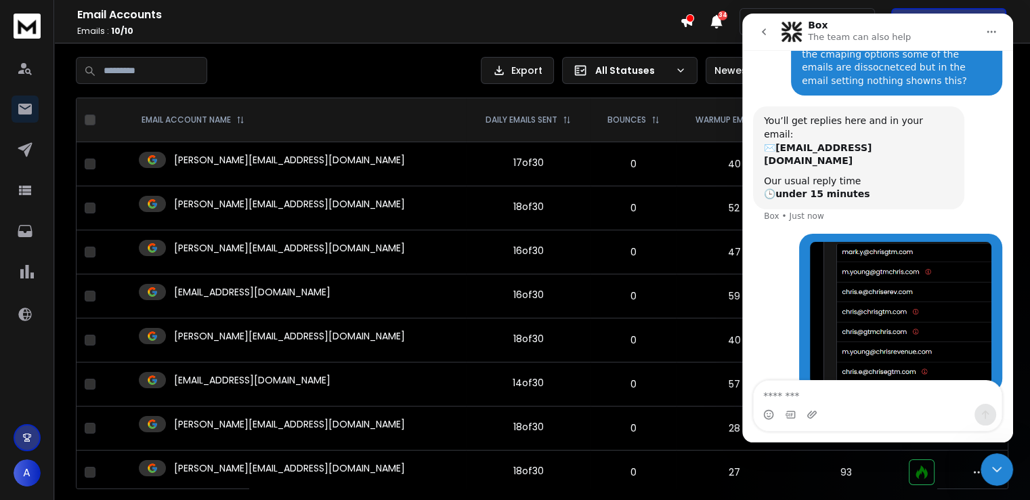
click at [993, 461] on icon "Close Intercom Messenger" at bounding box center [997, 469] width 16 height 16
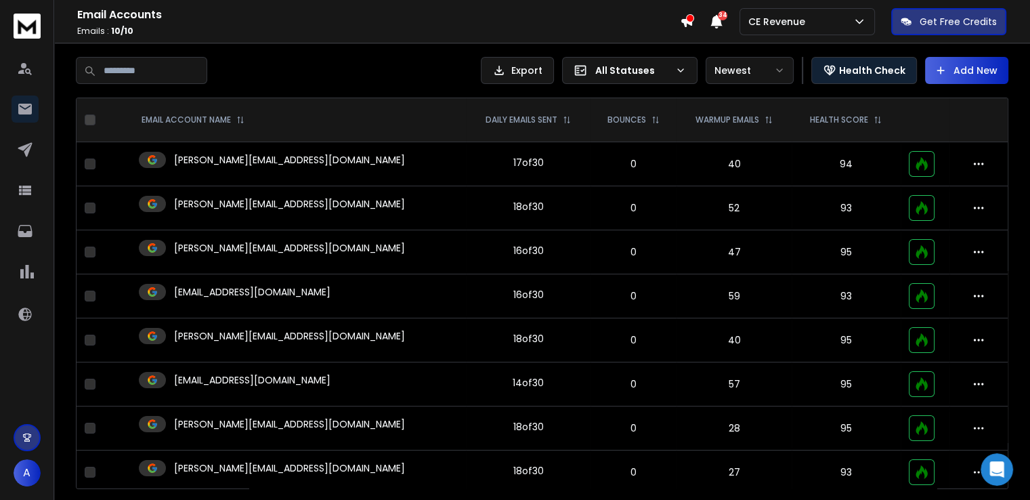
scroll to position [65, 0]
click at [859, 68] on p "Health Check" at bounding box center [872, 71] width 66 height 14
click at [897, 62] on button "Health Check" at bounding box center [864, 70] width 106 height 27
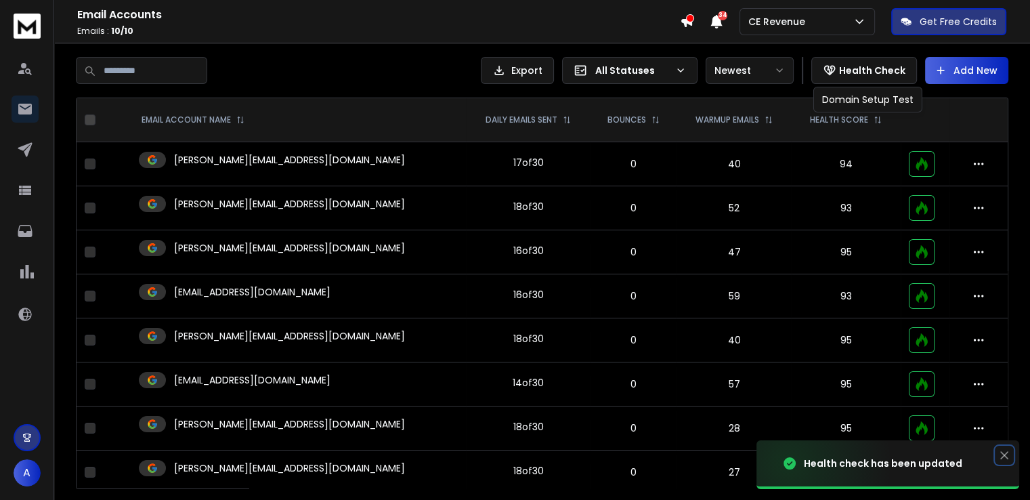
click at [1003, 453] on icon "Notifications (F8)" at bounding box center [1004, 455] width 7 height 7
click at [984, 471] on div "Open Intercom Messenger" at bounding box center [996, 469] width 45 height 45
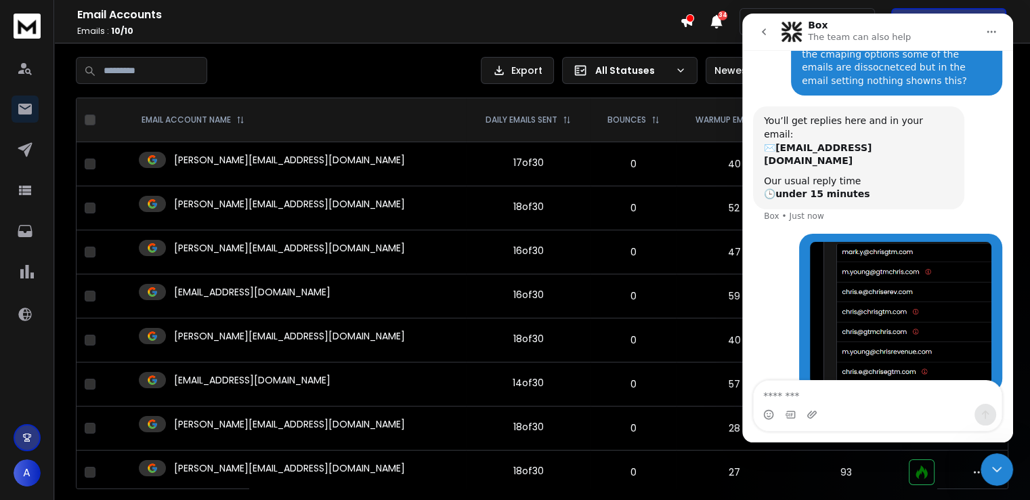
click at [840, 399] on textarea "Message…" at bounding box center [878, 392] width 248 height 23
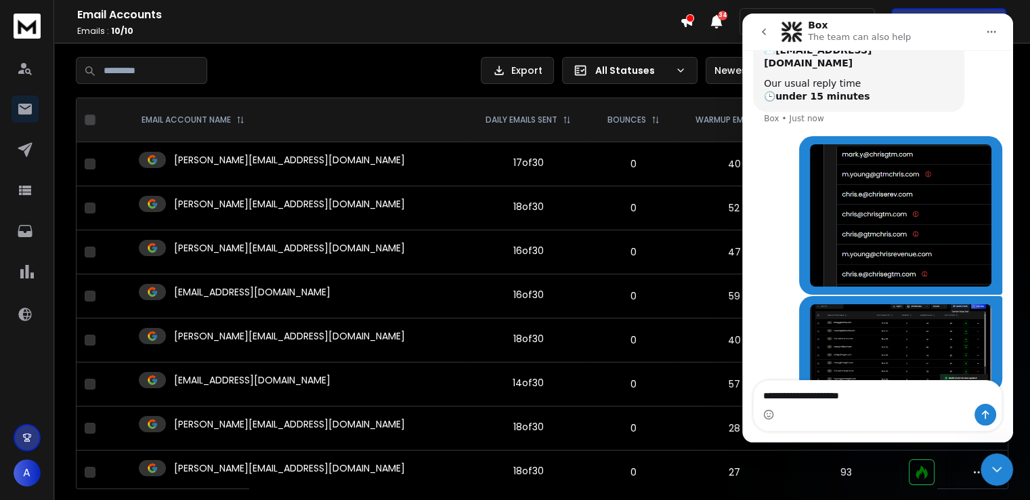
type textarea "**********"
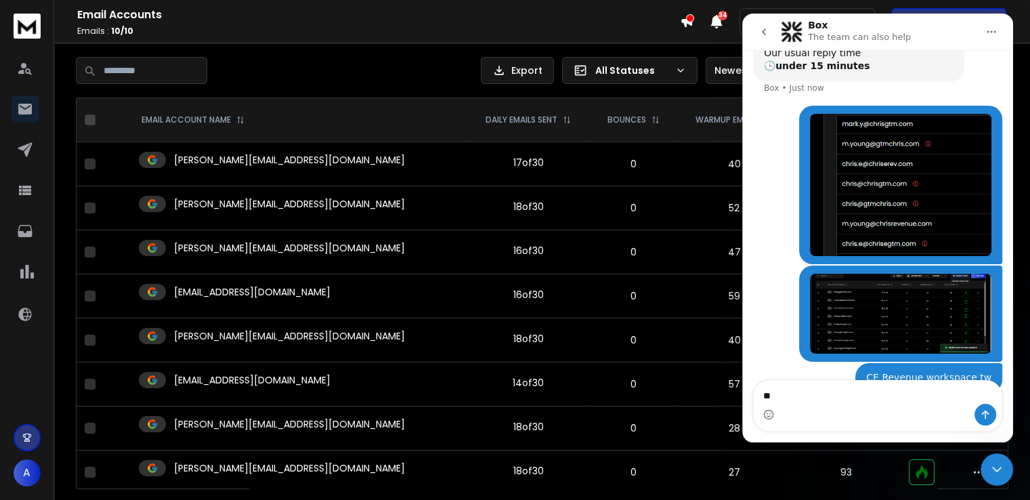
type textarea "***"
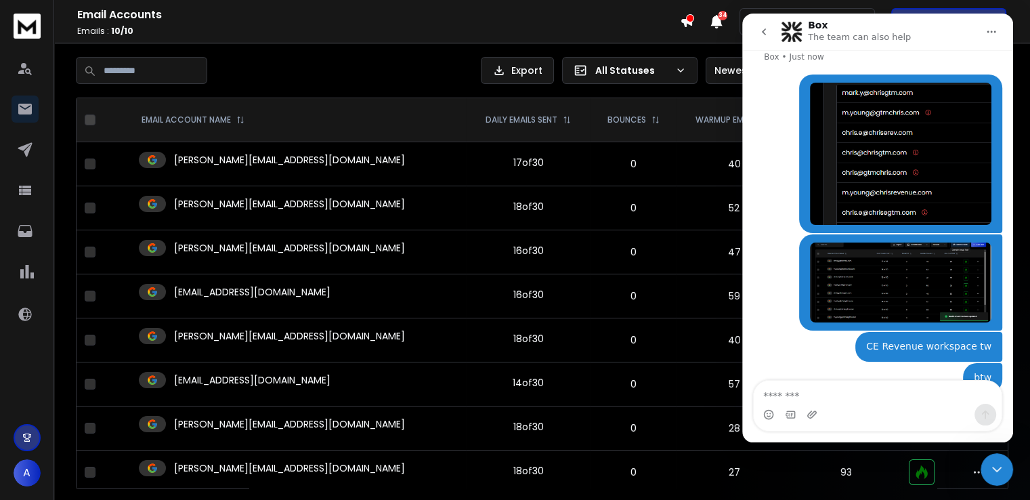
click at [1001, 471] on icon "Close Intercom Messenger" at bounding box center [997, 469] width 16 height 16
